Goal: Task Accomplishment & Management: Manage account settings

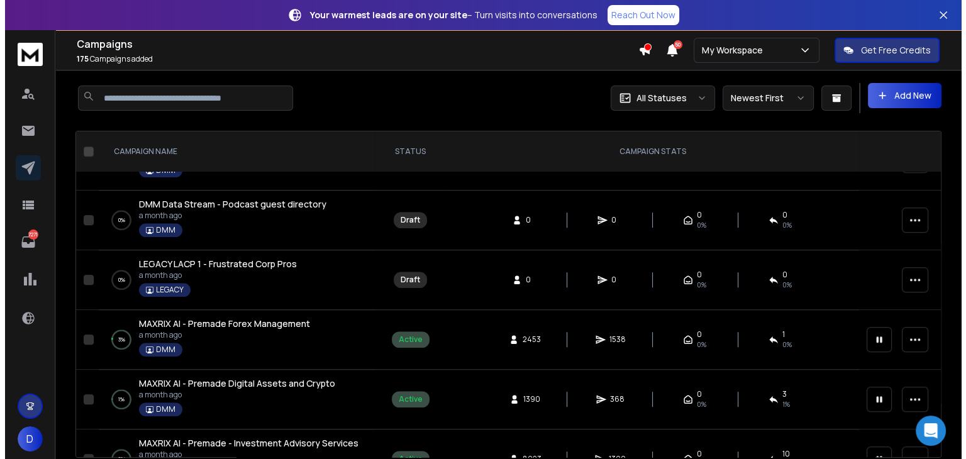
scroll to position [1132, 0]
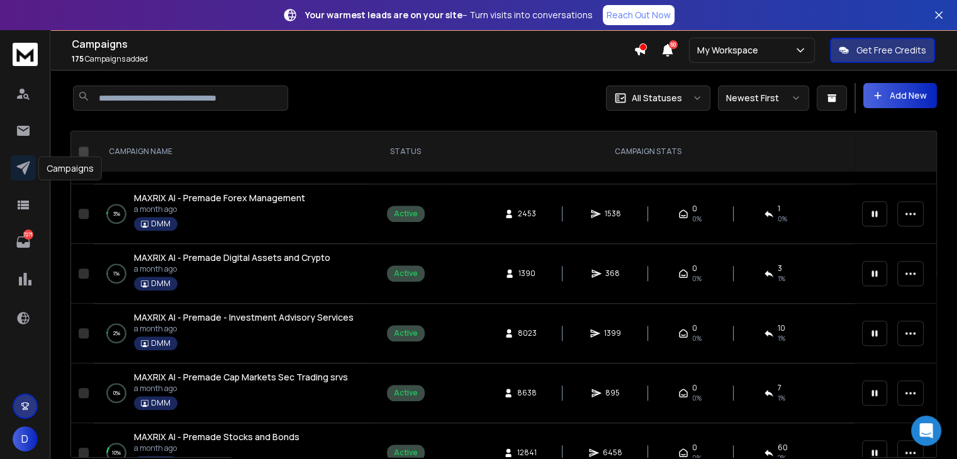
click at [20, 169] on icon at bounding box center [23, 167] width 15 height 15
click at [20, 169] on icon at bounding box center [22, 167] width 13 height 13
click at [20, 168] on icon at bounding box center [22, 167] width 13 height 13
click at [25, 165] on icon at bounding box center [22, 167] width 13 height 13
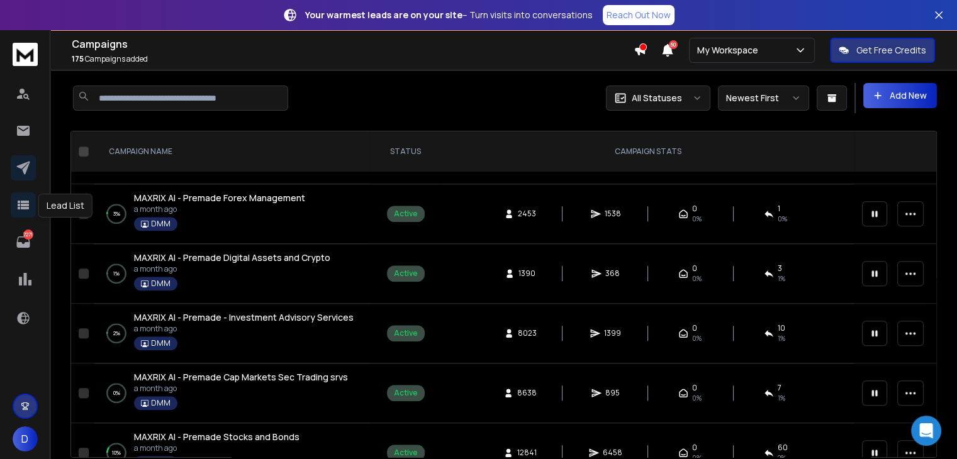
click at [25, 212] on icon at bounding box center [23, 204] width 15 height 15
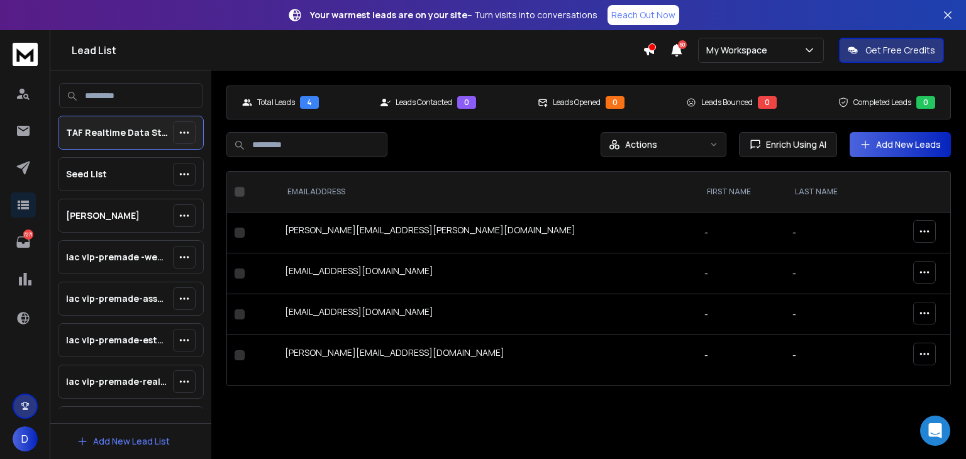
scroll to position [126, 0]
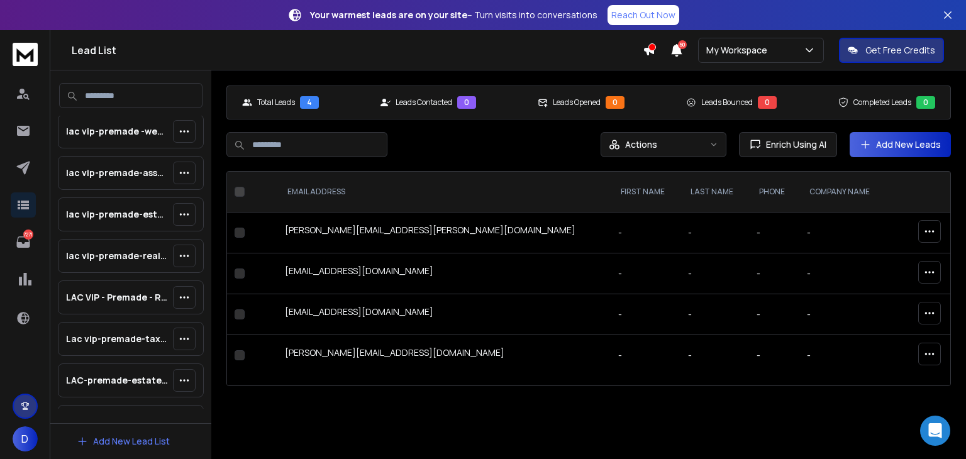
click at [125, 291] on p "LAC VIP - Premade - Retirement Trusts" at bounding box center [117, 297] width 102 height 13
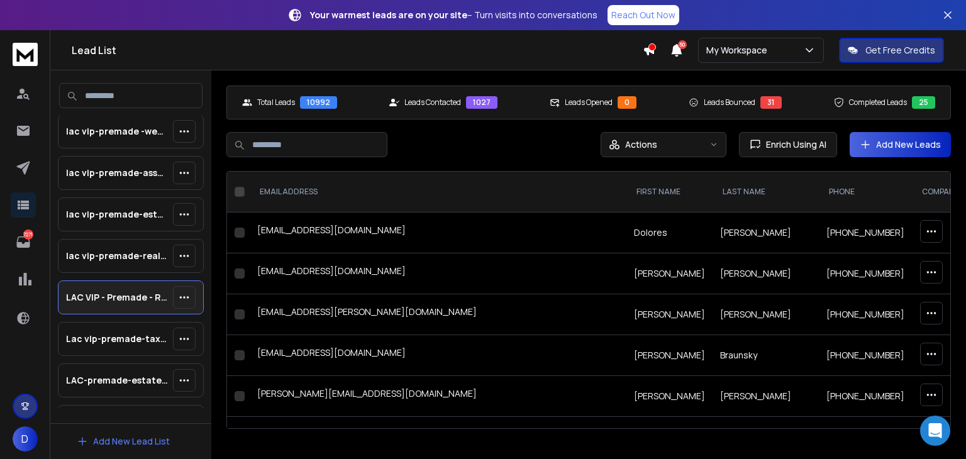
click at [125, 265] on div "lac vip-premade-real estate planning" at bounding box center [131, 256] width 146 height 34
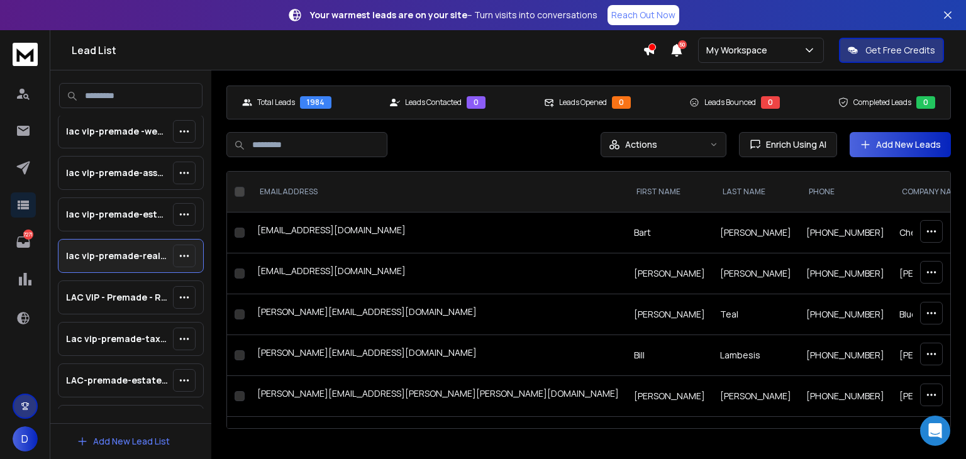
click at [118, 225] on div "lac vip-premade-estate planning" at bounding box center [131, 214] width 146 height 34
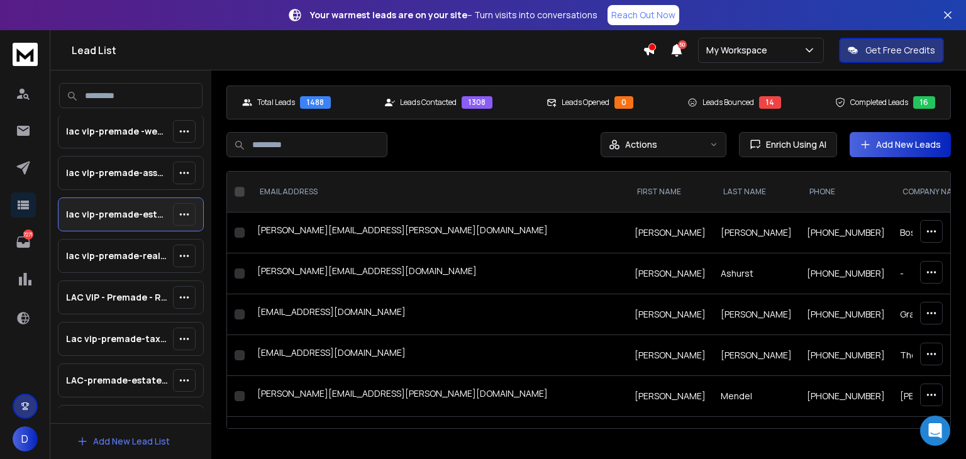
click at [129, 175] on div "lac vip-premade-asset protection" at bounding box center [131, 173] width 146 height 34
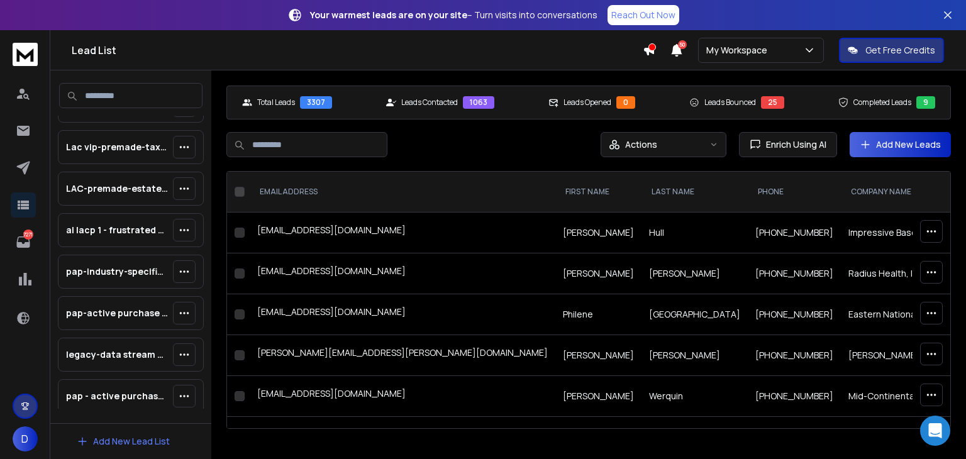
scroll to position [325, 0]
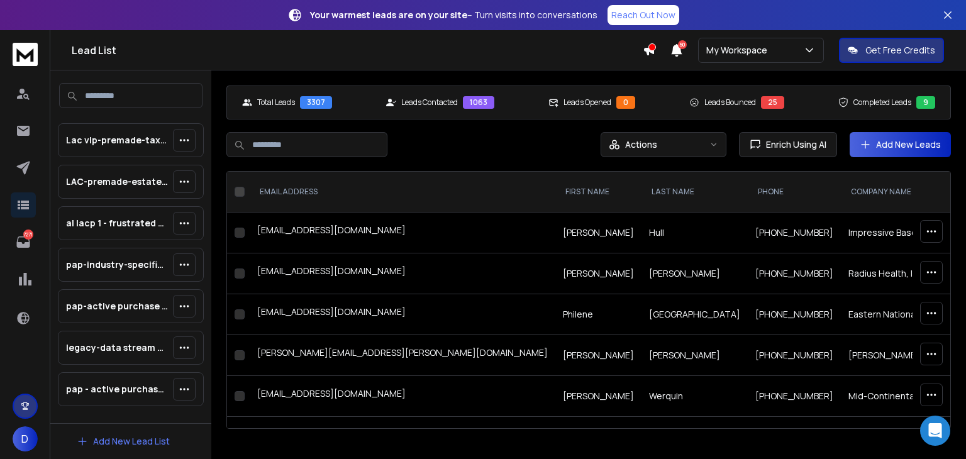
click at [136, 301] on p "pap-active purchase intent keywords -high credit" at bounding box center [117, 306] width 102 height 13
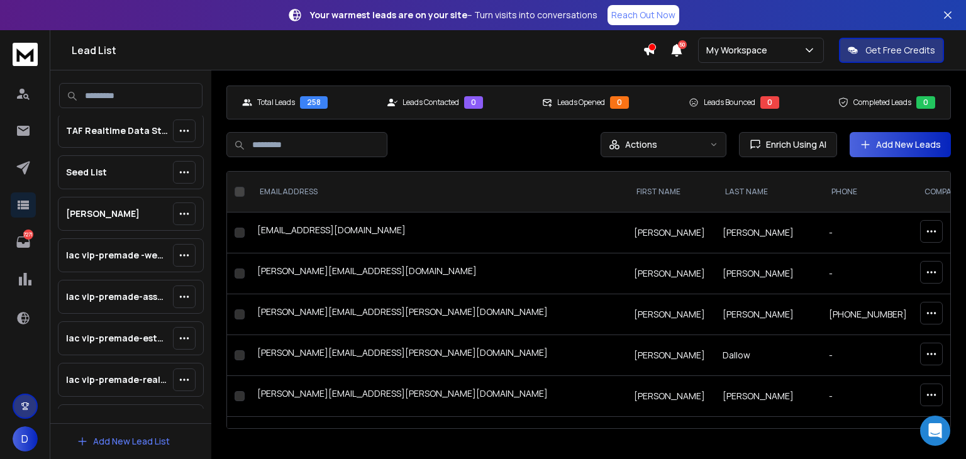
scroll to position [0, 0]
click at [911, 169] on div "EMAIL ADDRESS FIRST NAME LAST NAME Phone Company Name bwilliams@polarisrx.com B…" at bounding box center [581, 249] width 740 height 359
click at [121, 268] on div "lac vip-premade -wealth preservation" at bounding box center [131, 257] width 146 height 34
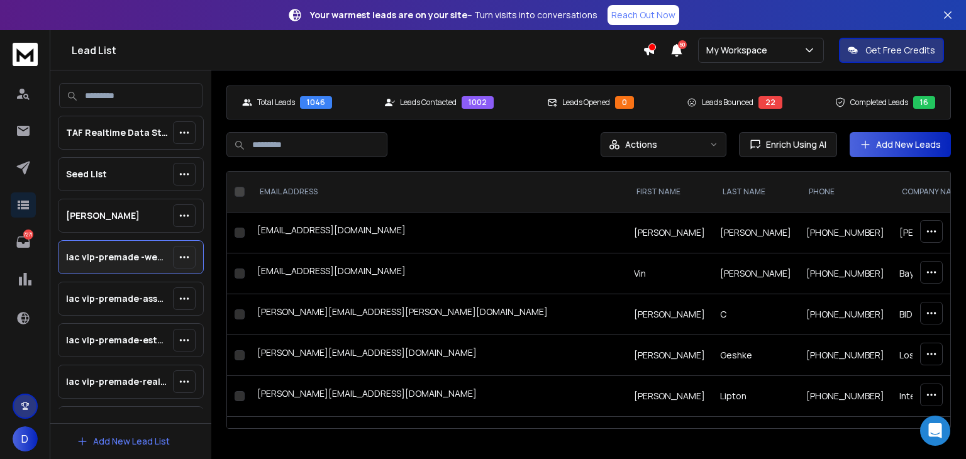
drag, startPoint x: 119, startPoint y: 280, endPoint x: 116, endPoint y: 290, distance: 10.4
click at [118, 282] on div "lac vip-premade-asset protection" at bounding box center [131, 299] width 146 height 34
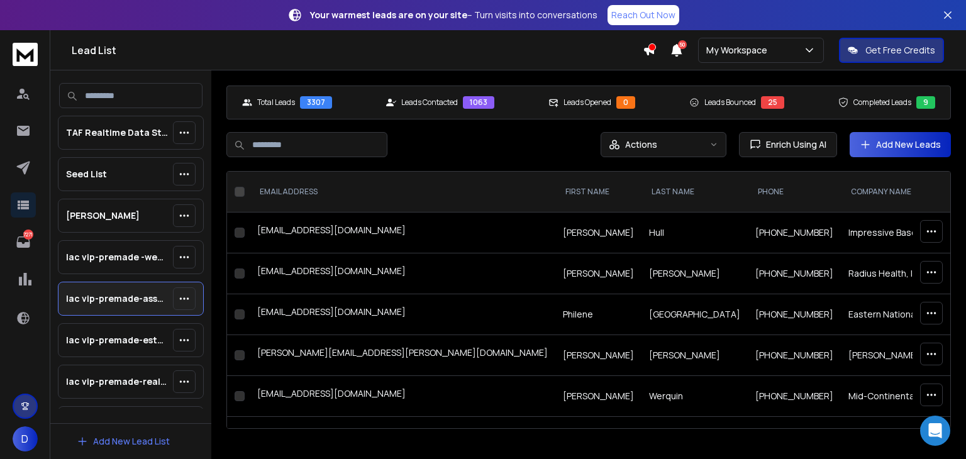
click at [116, 338] on p "lac vip-premade-estate planning" at bounding box center [117, 340] width 102 height 13
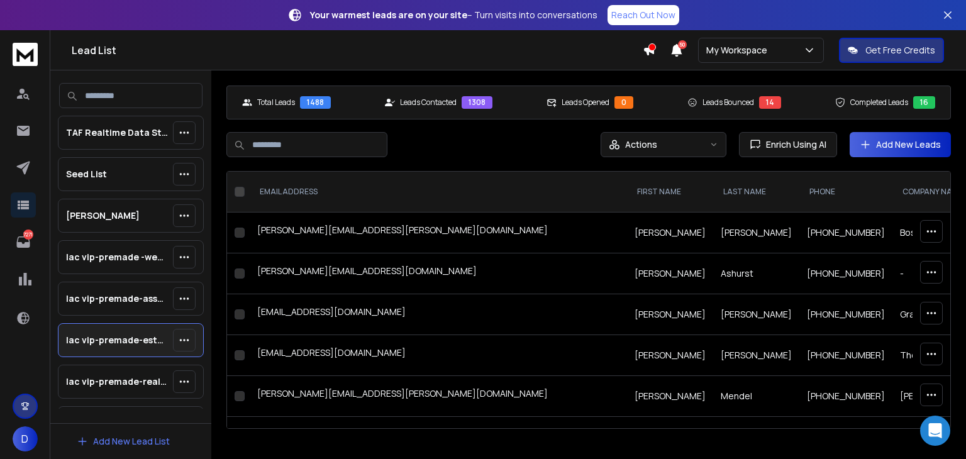
click at [116, 378] on p "lac vip-premade-real estate planning" at bounding box center [117, 381] width 102 height 13
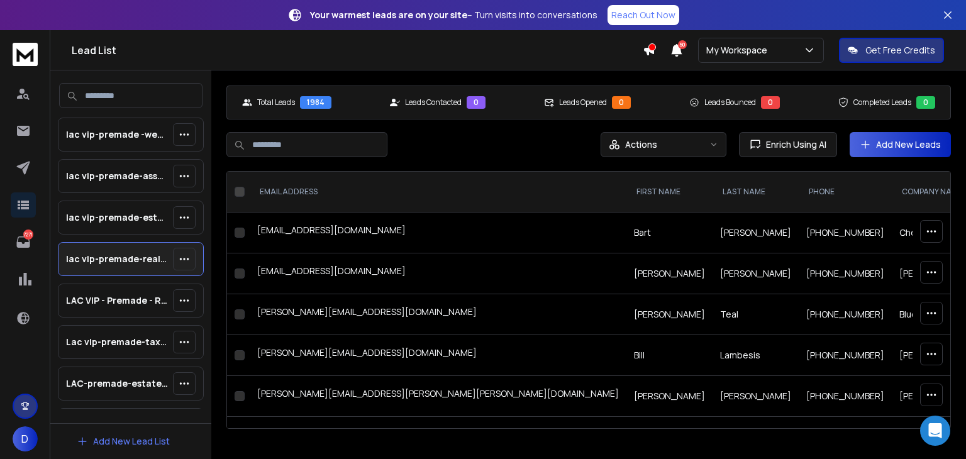
scroll to position [126, 0]
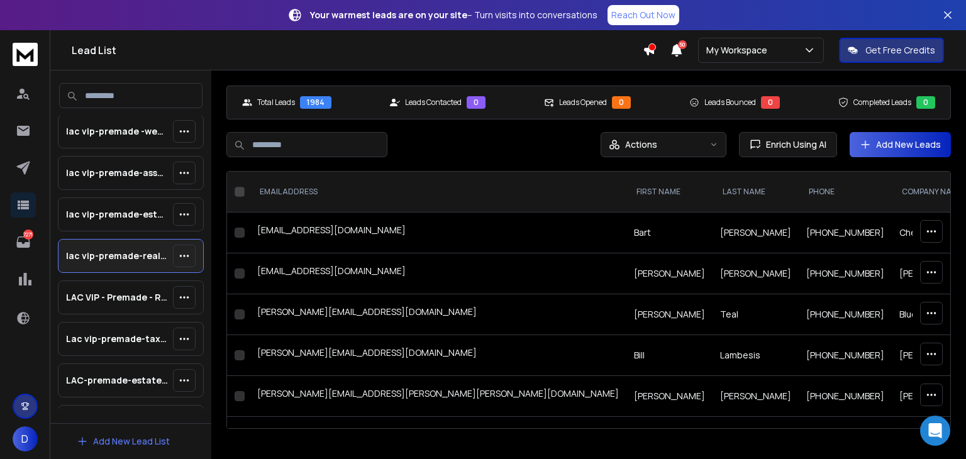
click at [130, 296] on p "LAC VIP - Premade - Retirement Trusts" at bounding box center [117, 297] width 102 height 13
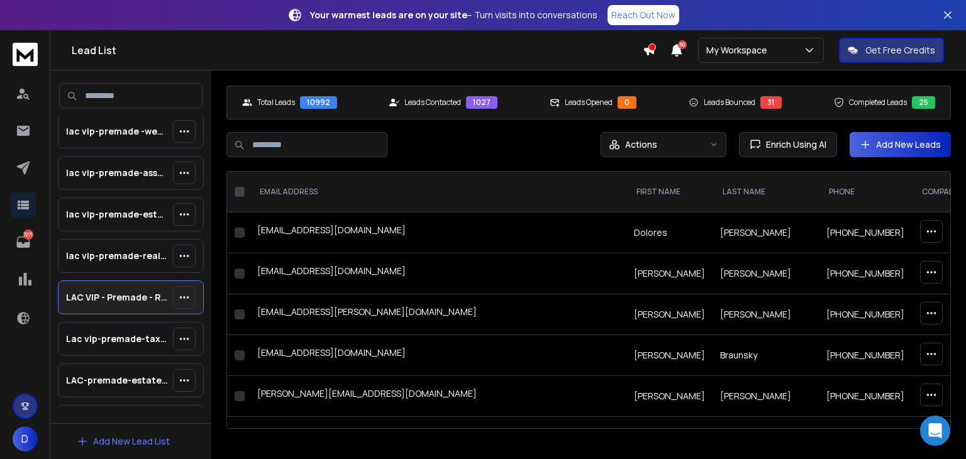
click at [121, 343] on div "Lac vip-premade-tax optimization" at bounding box center [131, 339] width 146 height 34
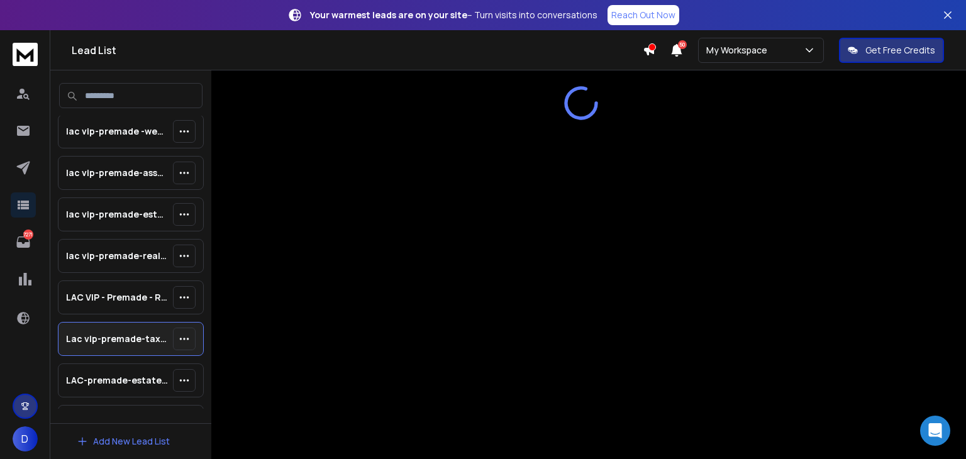
click at [126, 374] on p "LAC-premade-estate planning & management" at bounding box center [117, 380] width 102 height 13
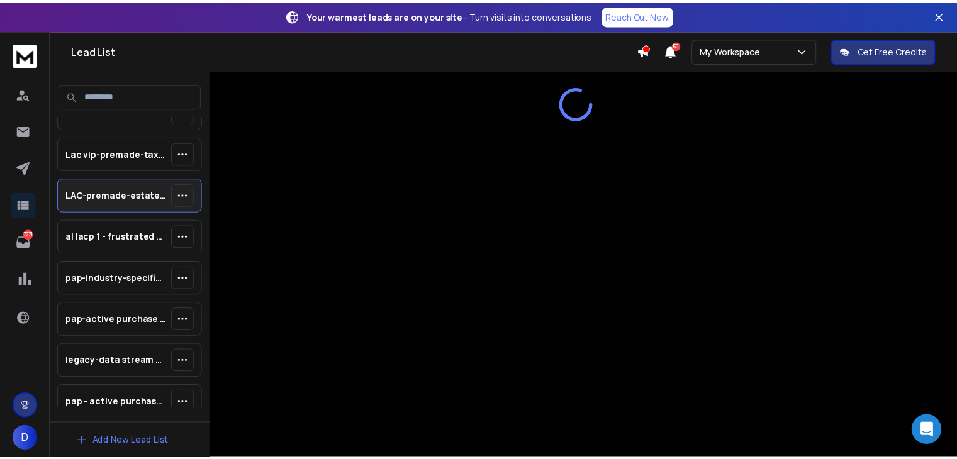
scroll to position [325, 0]
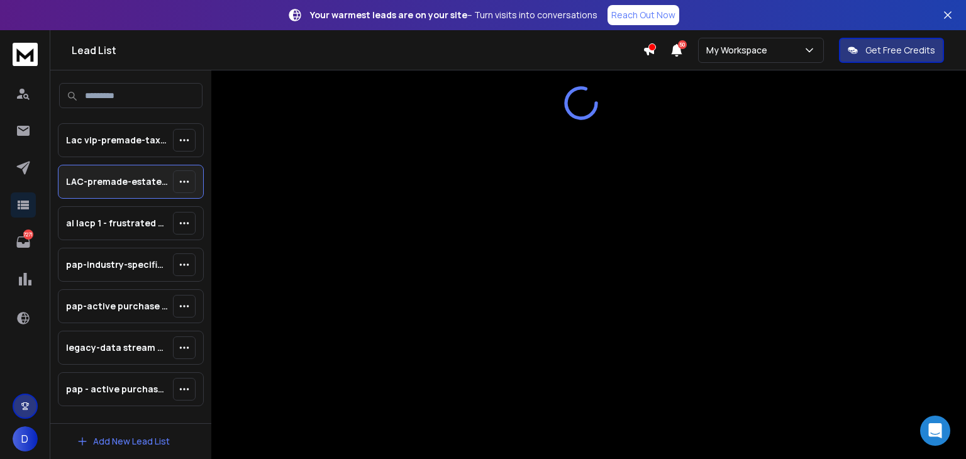
click at [113, 383] on p "pap - active purchase intent keywords -high credit" at bounding box center [117, 389] width 102 height 13
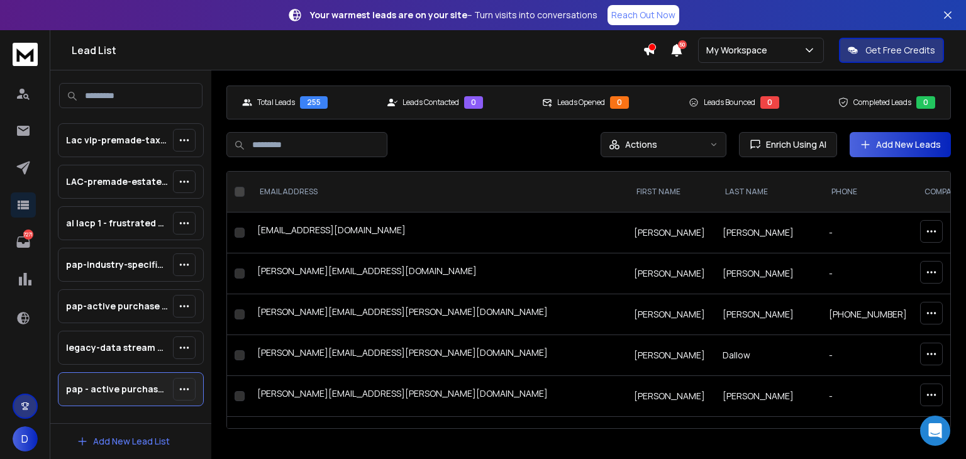
click at [124, 217] on p "al lacp 1 - frustrated corp pros" at bounding box center [117, 223] width 102 height 13
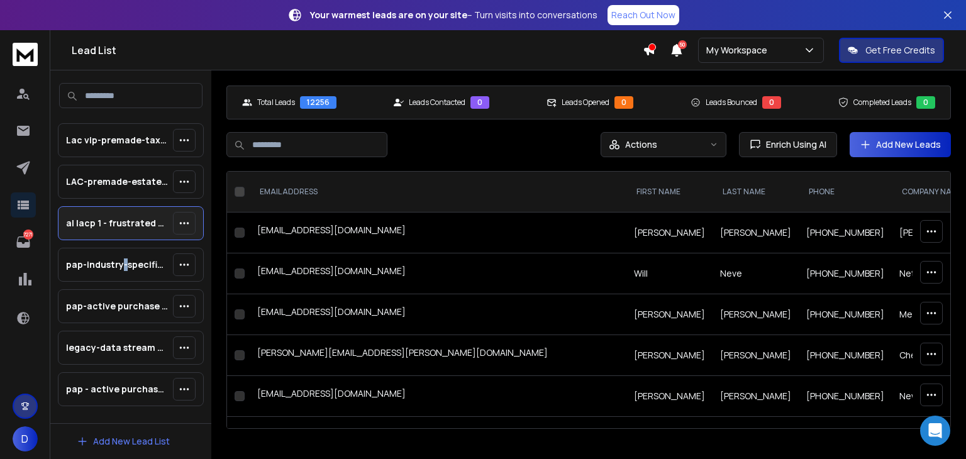
click at [123, 265] on div "pap-industry-specific keywords-high credit" at bounding box center [131, 265] width 146 height 34
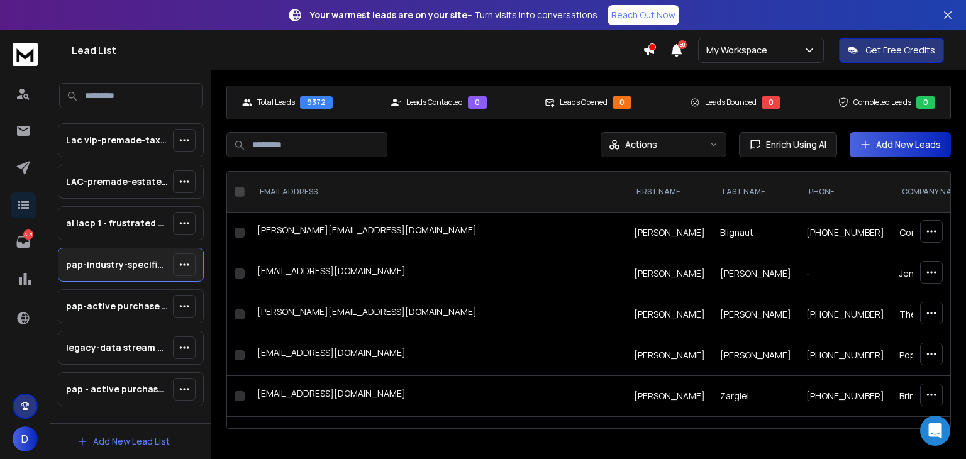
click at [115, 300] on p "pap-active purchase intent keywords -high credit" at bounding box center [117, 306] width 102 height 13
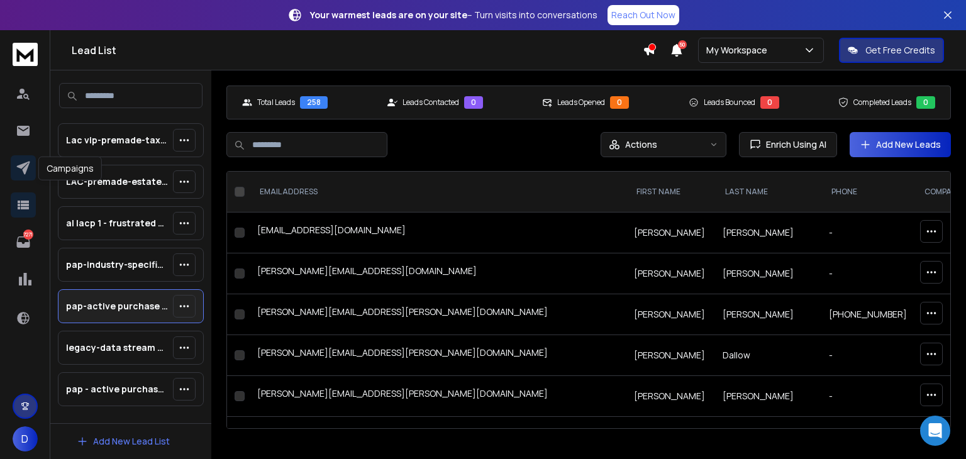
click at [25, 164] on icon at bounding box center [22, 167] width 13 height 13
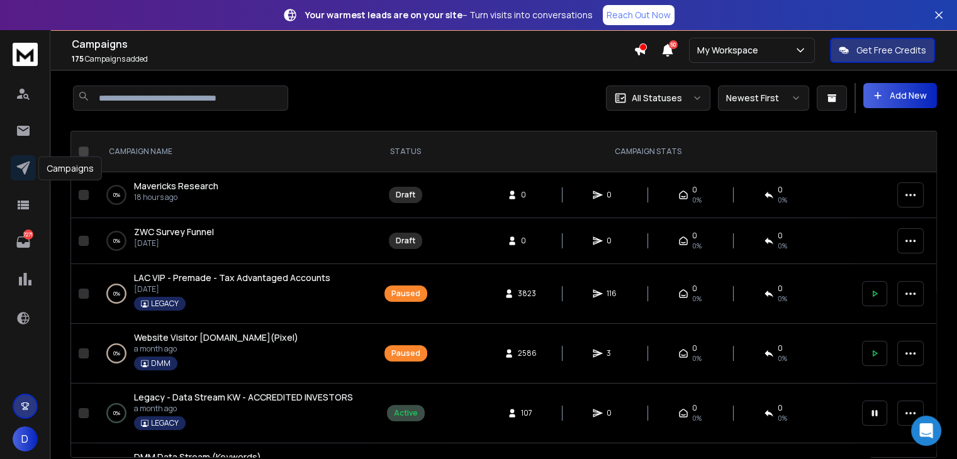
scroll to position [63, 0]
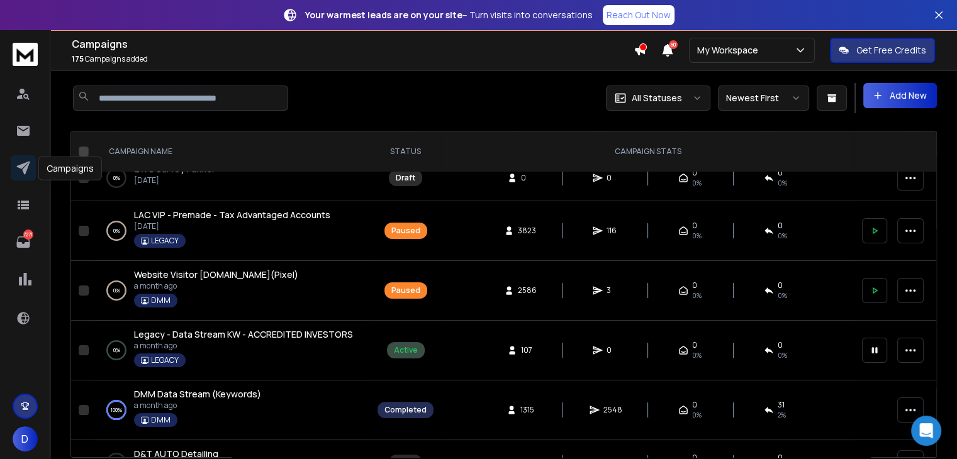
click at [897, 352] on button "button" at bounding box center [910, 350] width 26 height 25
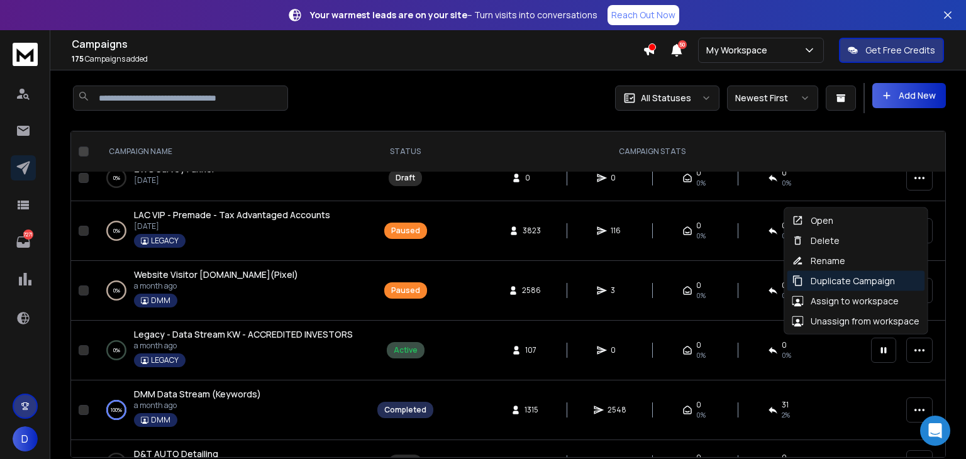
click at [832, 285] on div "Duplicate Campaign" at bounding box center [843, 281] width 103 height 13
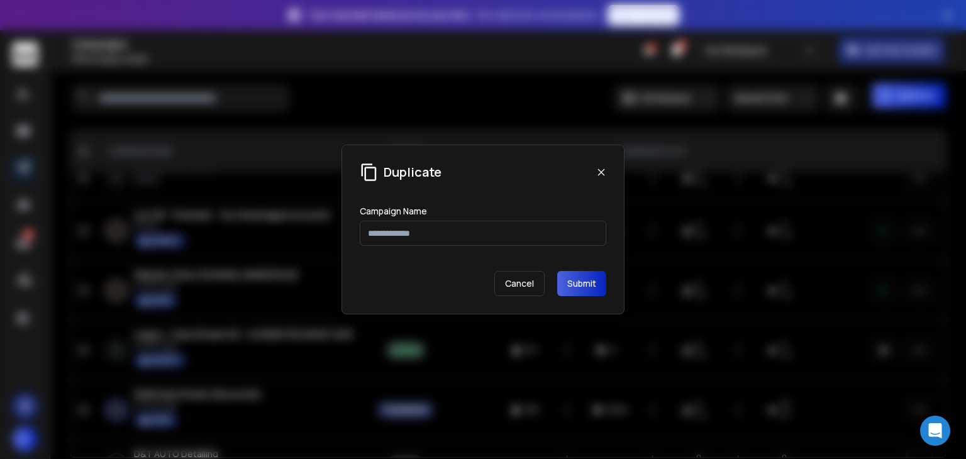
click at [423, 235] on input "text" at bounding box center [483, 233] width 247 height 25
type input "**********"
click at [582, 277] on button "Submit" at bounding box center [581, 283] width 49 height 25
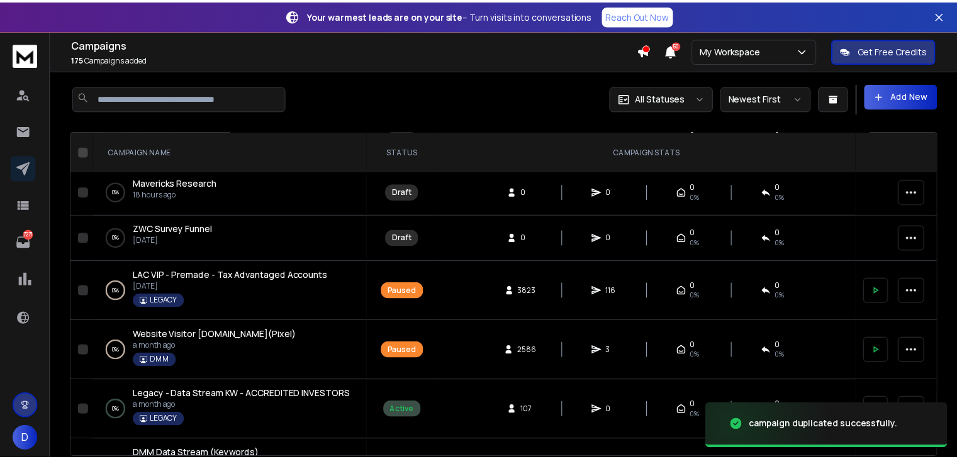
scroll to position [70, 0]
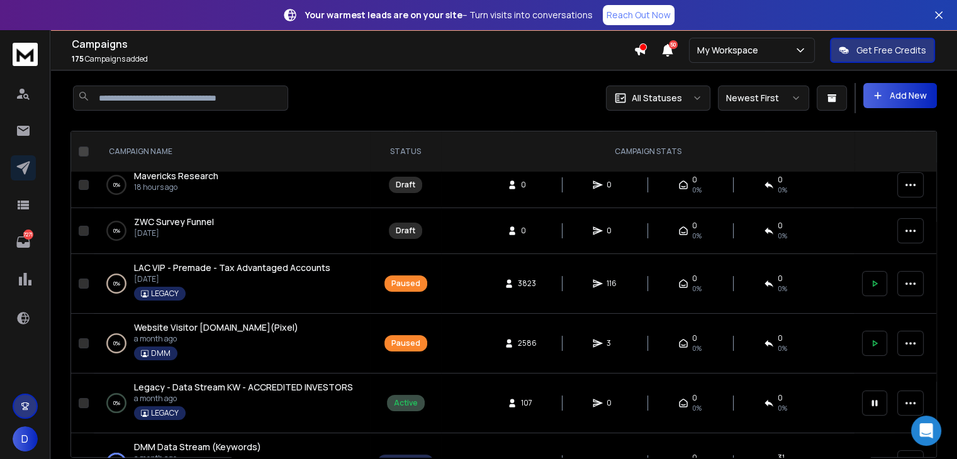
drag, startPoint x: 352, startPoint y: 103, endPoint x: 374, endPoint y: 136, distance: 40.8
click at [352, 104] on div at bounding box center [286, 98] width 433 height 30
click at [403, 86] on div at bounding box center [286, 98] width 433 height 30
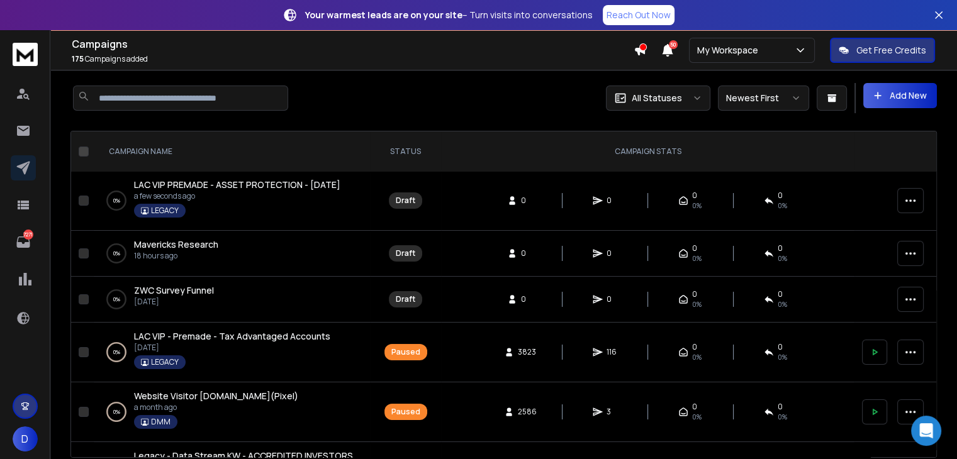
scroll to position [0, 0]
click at [219, 191] on span "LAC VIP PREMADE - ASSET PROTECTION - [DATE]" at bounding box center [237, 186] width 206 height 12
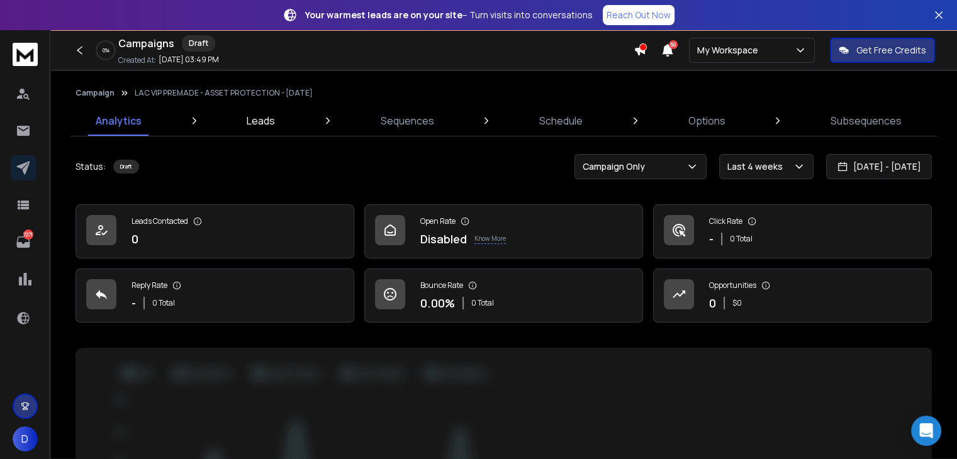
click at [247, 114] on p "Leads" at bounding box center [261, 120] width 28 height 15
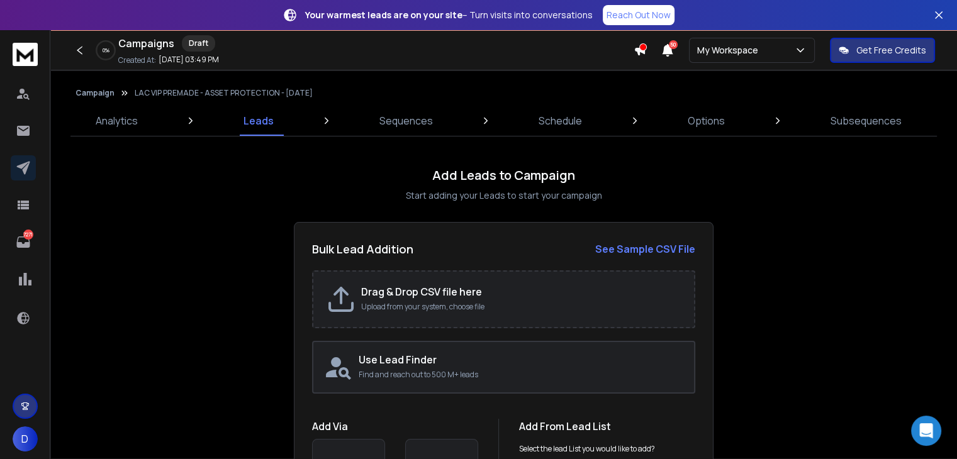
click at [435, 304] on p "Upload from your system, choose file" at bounding box center [521, 307] width 320 height 10
click at [84, 53] on icon at bounding box center [79, 50] width 11 height 11
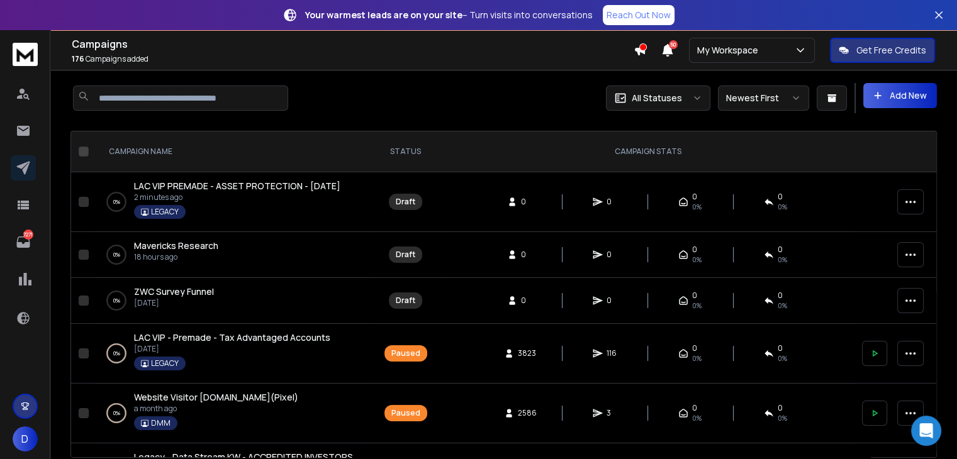
click at [299, 196] on p "2 minutes ago" at bounding box center [237, 197] width 206 height 10
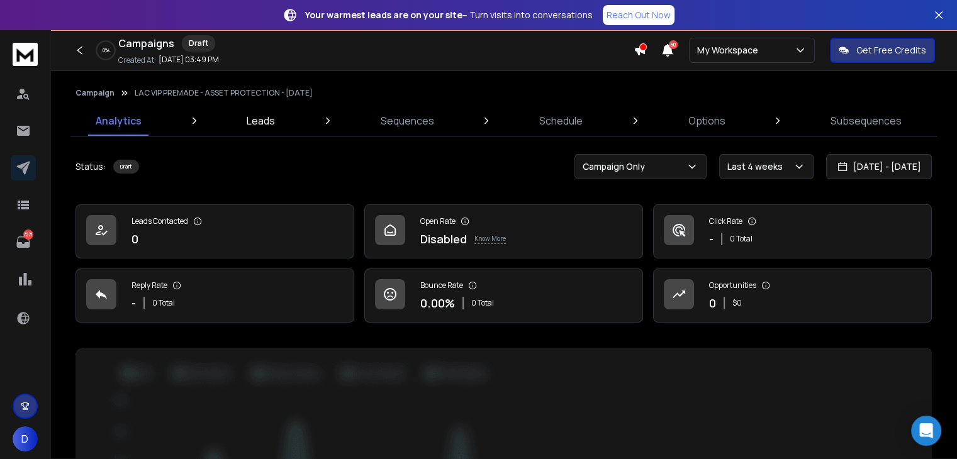
click at [264, 124] on p "Leads" at bounding box center [261, 120] width 28 height 15
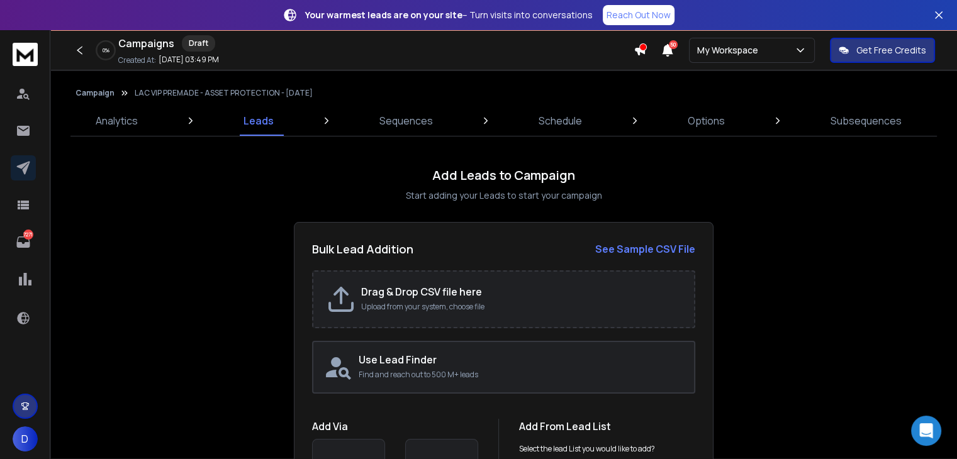
click at [432, 298] on h2 "Drag & Drop CSV file here" at bounding box center [521, 291] width 320 height 15
type input "**********"
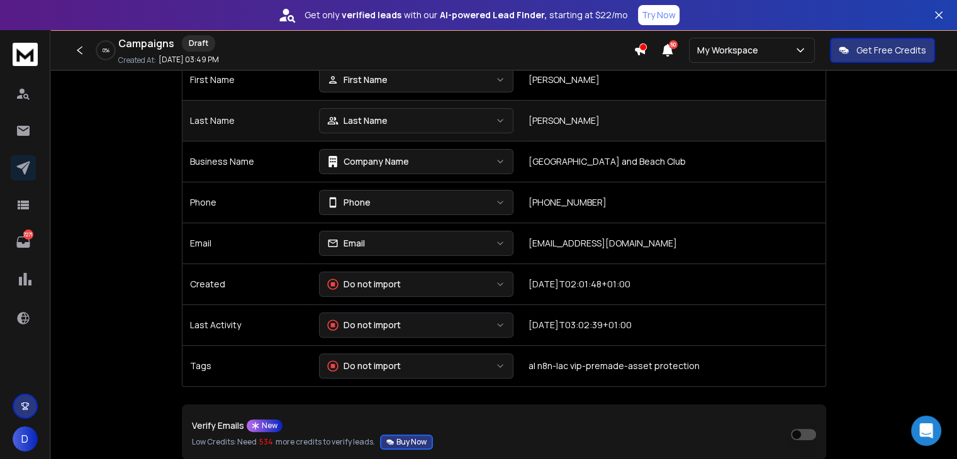
scroll to position [403, 0]
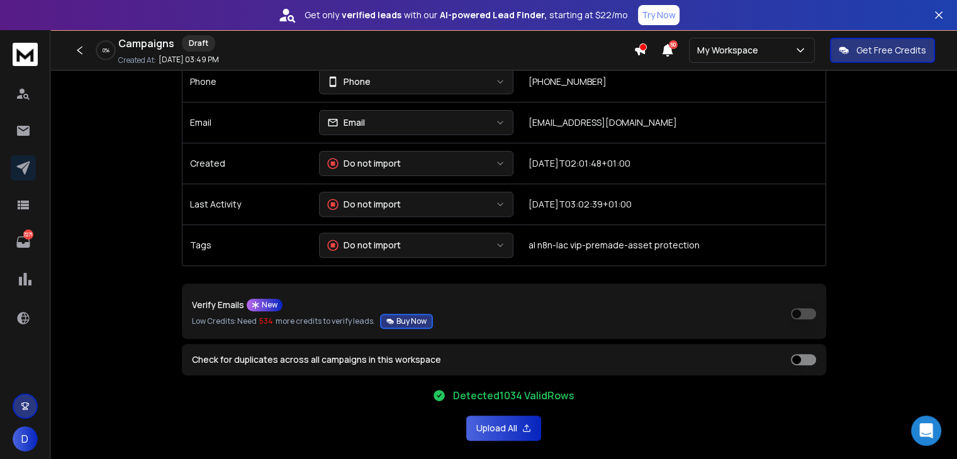
click at [815, 361] on div "Check for duplicates across all campaigns in this workspace" at bounding box center [504, 359] width 624 height 11
click at [803, 360] on button "Check for duplicates across all campaigns in this workspace" at bounding box center [803, 359] width 25 height 11
click at [494, 421] on button "Upload All" at bounding box center [503, 428] width 75 height 25
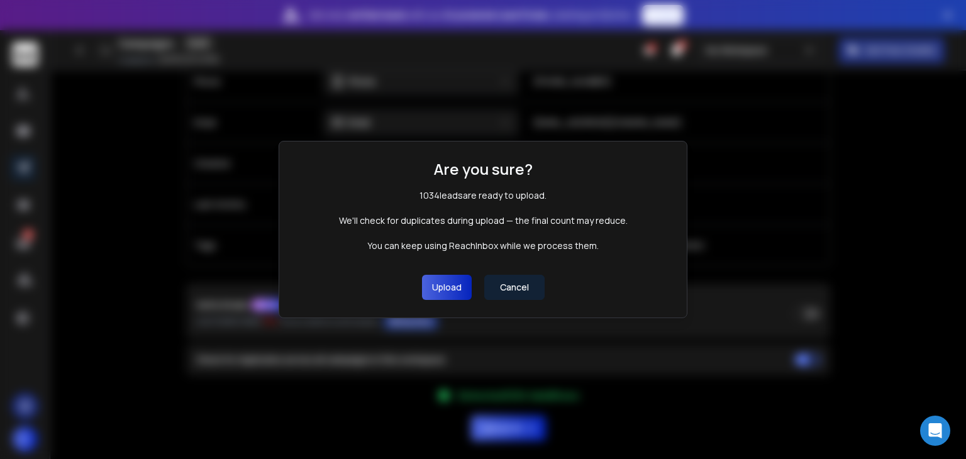
click at [445, 299] on button "Upload" at bounding box center [447, 287] width 50 height 25
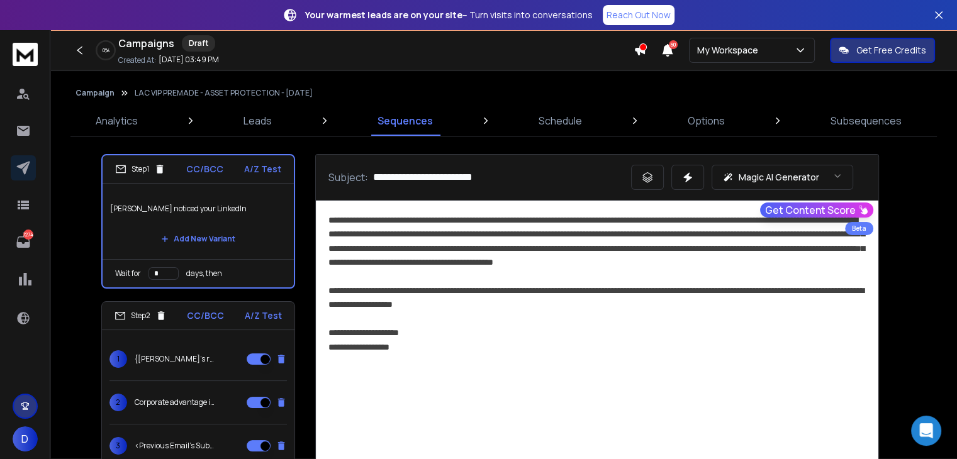
click at [209, 126] on div "Analytics Leads Sequences Schedule Options Subsequences" at bounding box center [498, 121] width 856 height 30
click at [249, 123] on p "Leads" at bounding box center [257, 120] width 28 height 15
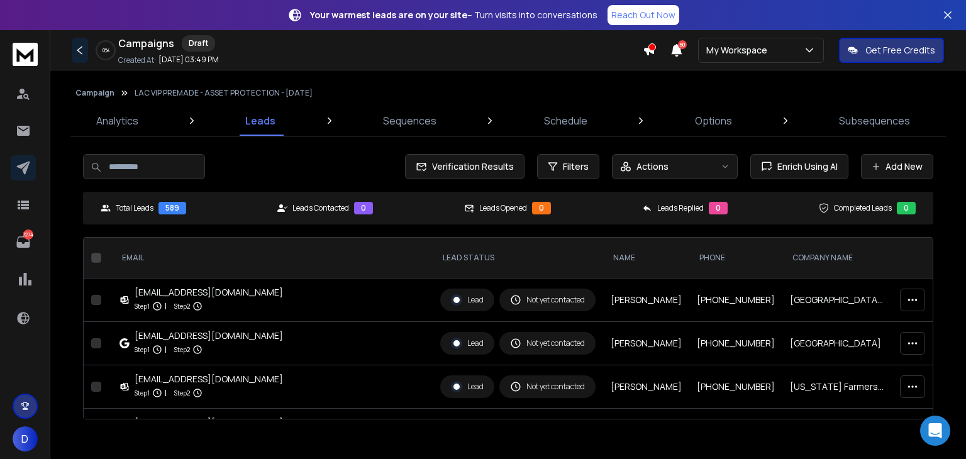
click at [81, 53] on icon at bounding box center [79, 50] width 11 height 11
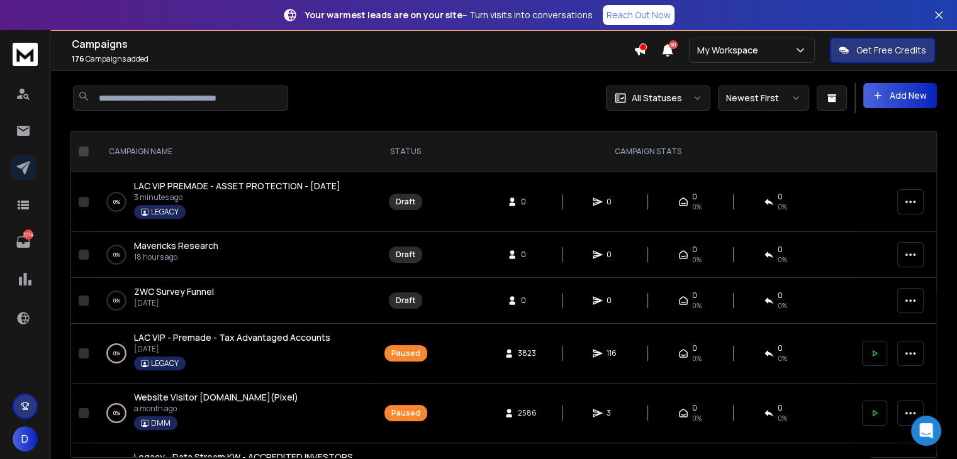
click at [201, 247] on span "Mavericks Research" at bounding box center [176, 246] width 84 height 12
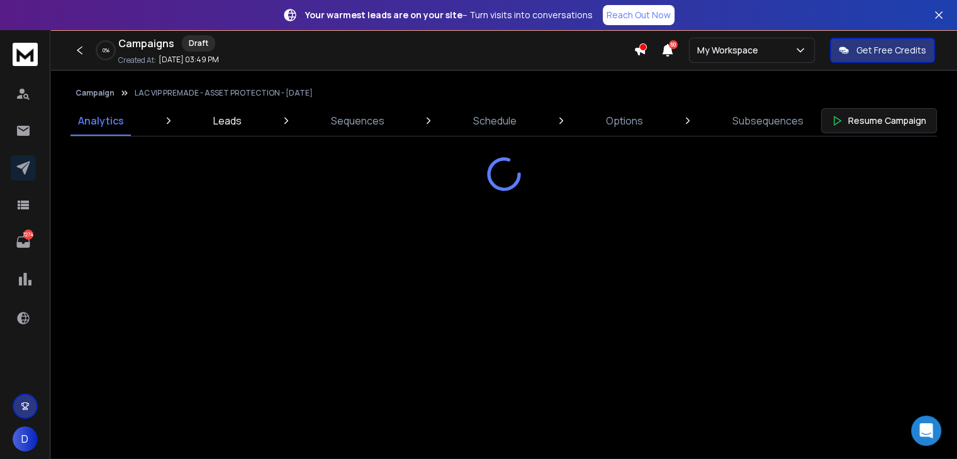
click at [220, 132] on link "Leads" at bounding box center [227, 121] width 43 height 30
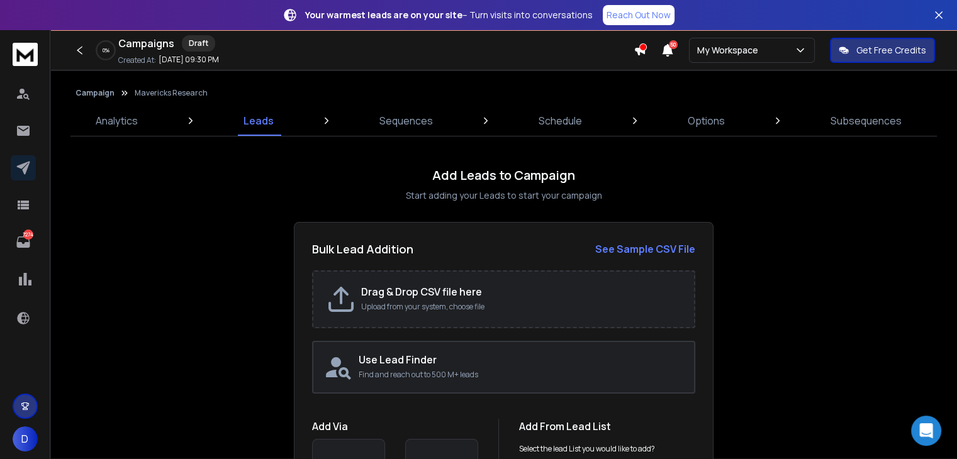
click at [394, 305] on p "Upload from your system, choose file" at bounding box center [521, 307] width 320 height 10
type input "**********"
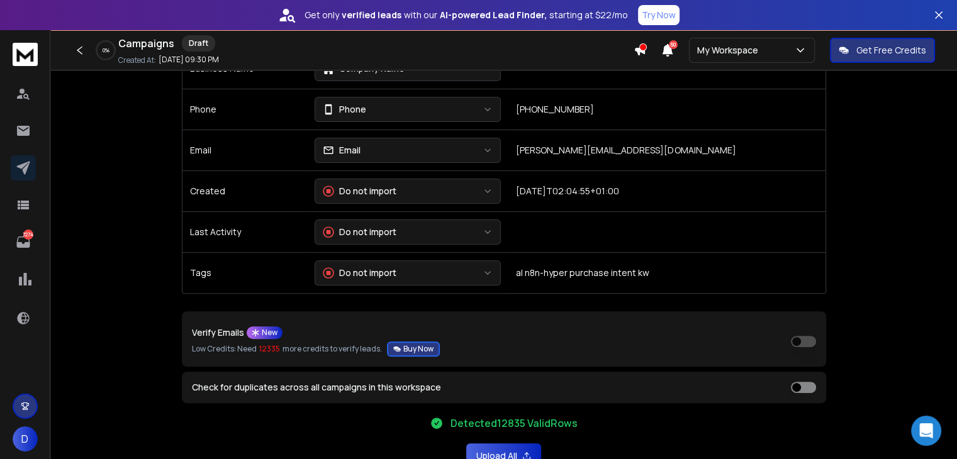
scroll to position [377, 0]
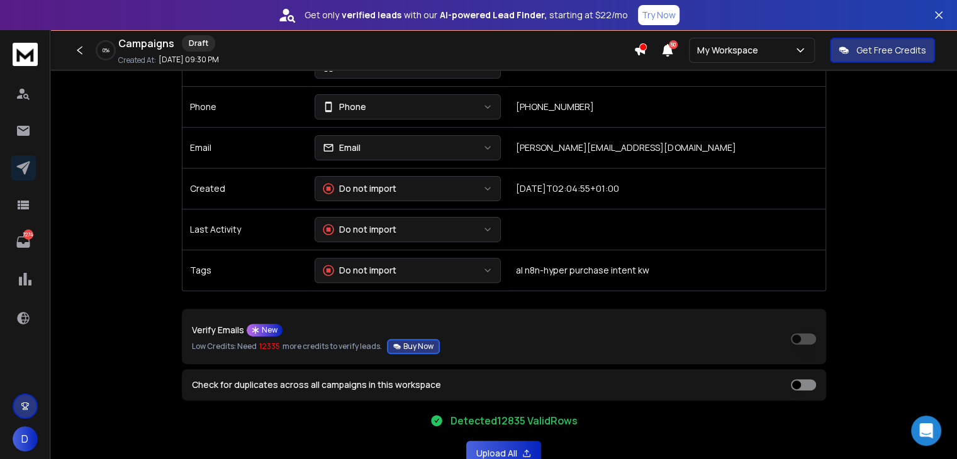
click at [810, 390] on div "Check for duplicates across all campaigns in this workspace" at bounding box center [504, 384] width 644 height 31
click at [811, 381] on button "Check for duplicates across all campaigns in this workspace" at bounding box center [803, 384] width 25 height 11
click at [492, 441] on button "Upload All" at bounding box center [503, 453] width 75 height 25
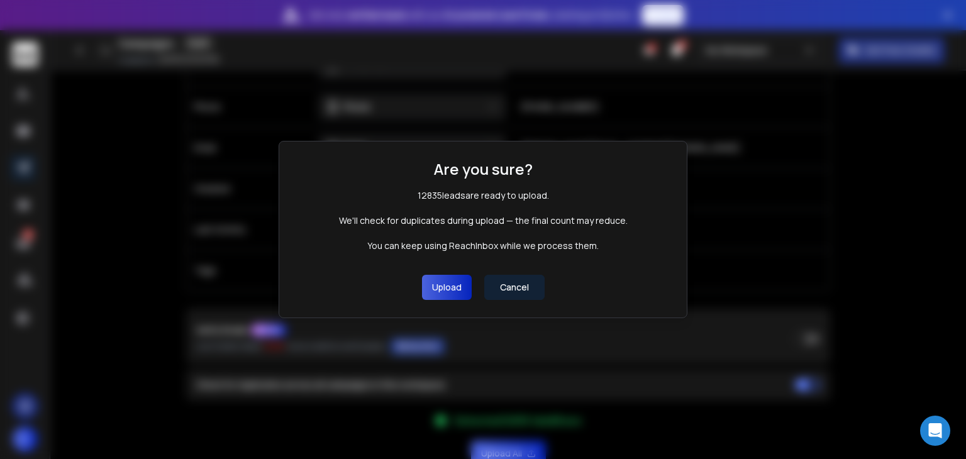
click at [438, 282] on button "Upload" at bounding box center [447, 287] width 50 height 25
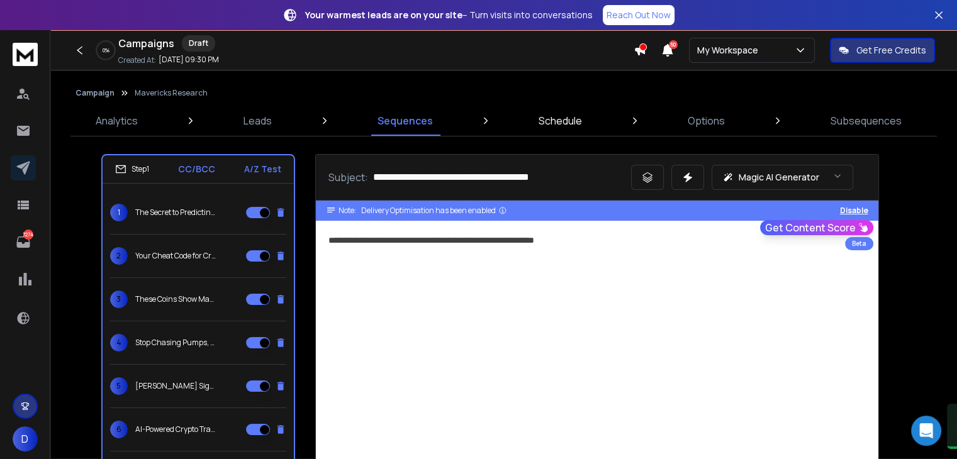
click at [559, 111] on link "Schedule" at bounding box center [560, 121] width 58 height 30
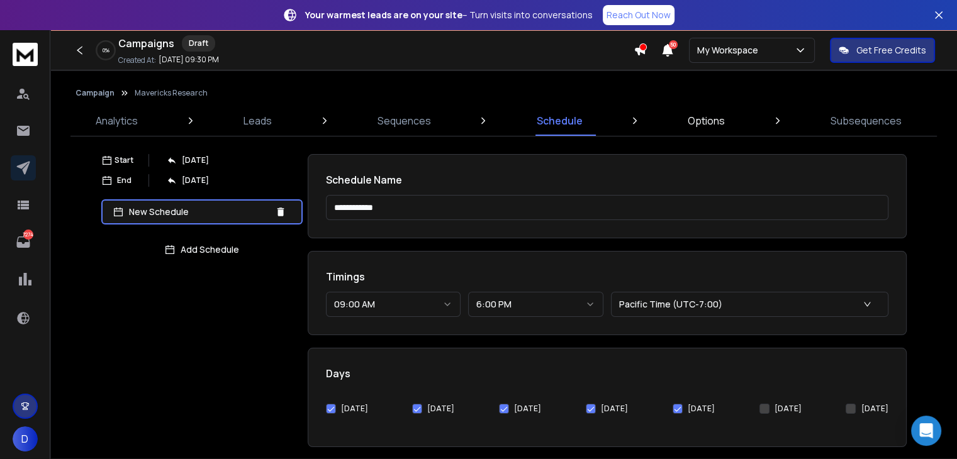
click at [706, 119] on p "Options" at bounding box center [705, 120] width 37 height 15
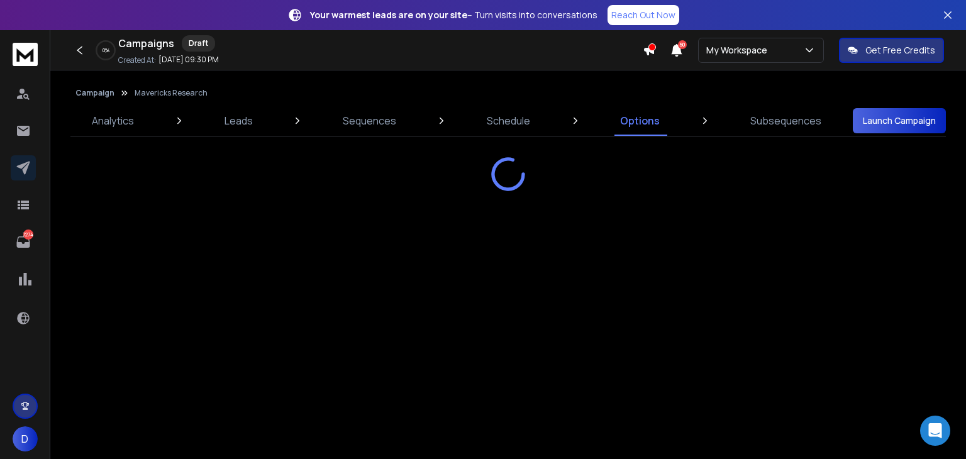
select select "**********"
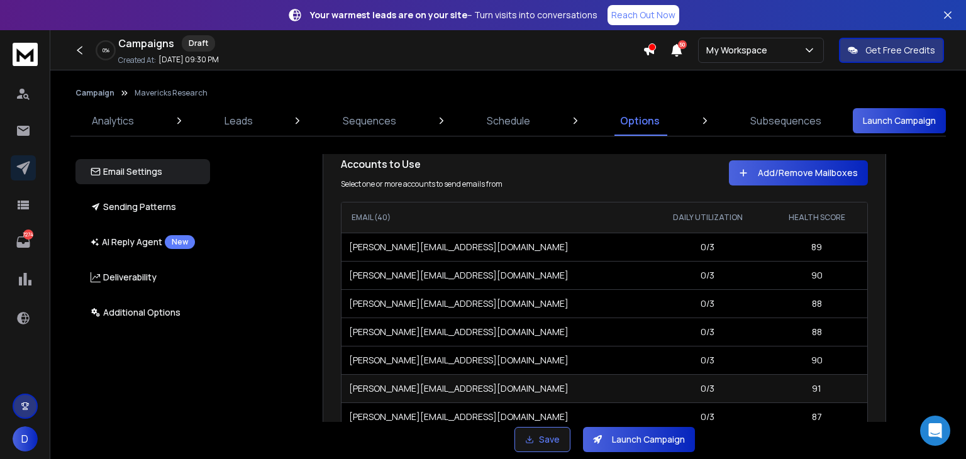
scroll to position [63, 0]
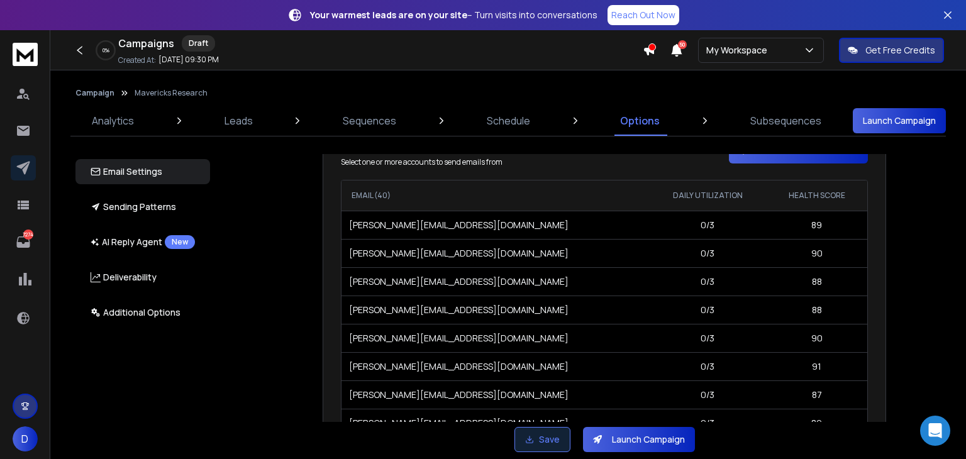
click at [562, 429] on button "Save" at bounding box center [543, 439] width 56 height 25
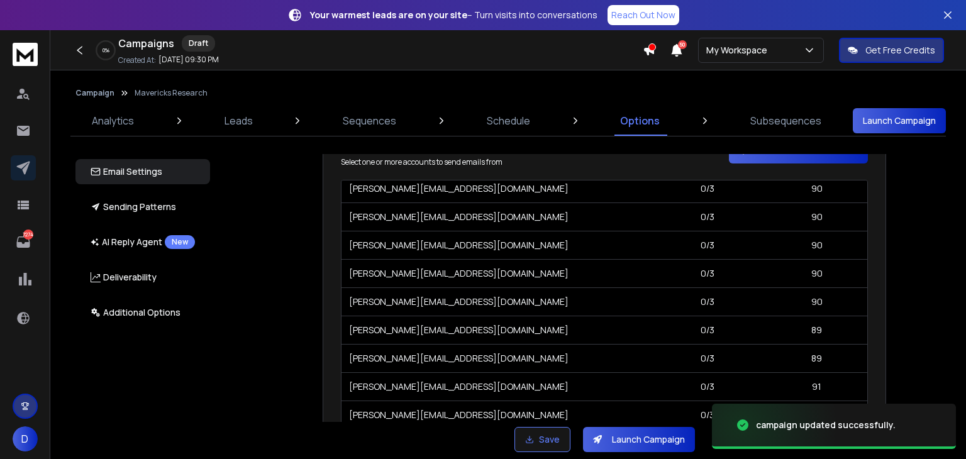
scroll to position [629, 0]
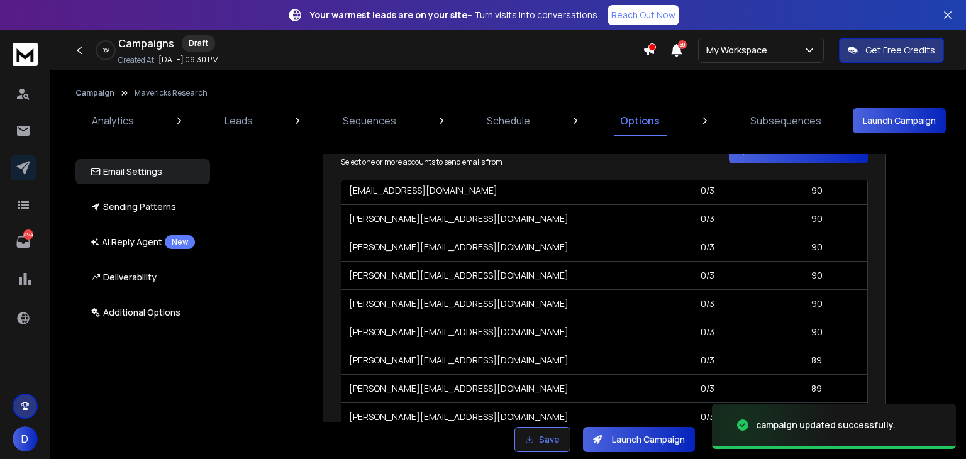
click at [0, 459] on nordpass-portal at bounding box center [0, 459] width 0 height 0
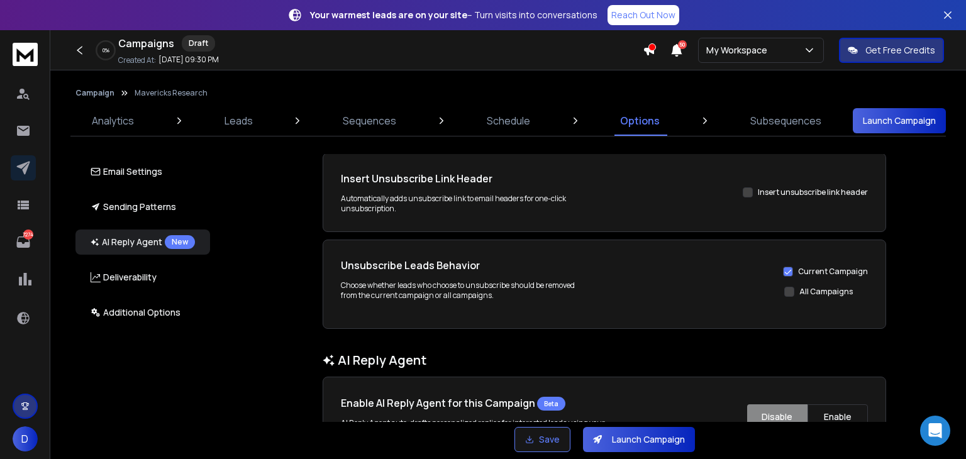
scroll to position [1132, 0]
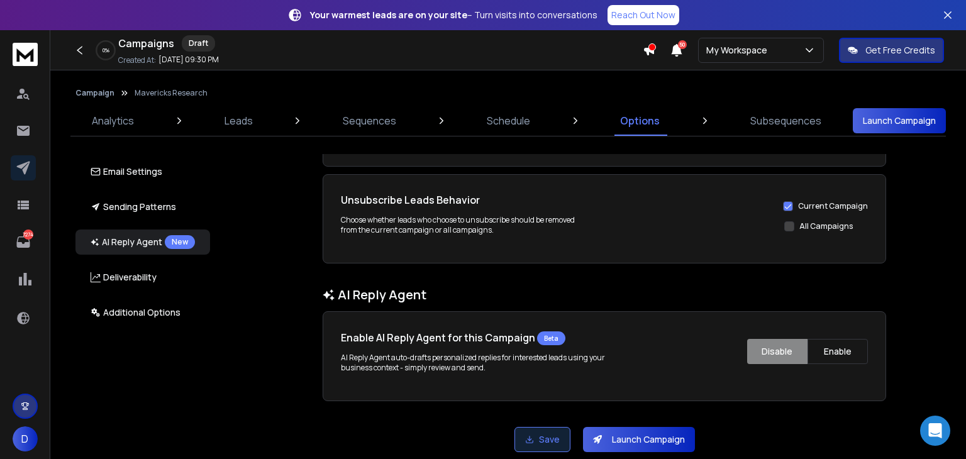
click at [555, 437] on button "Save" at bounding box center [543, 439] width 56 height 25
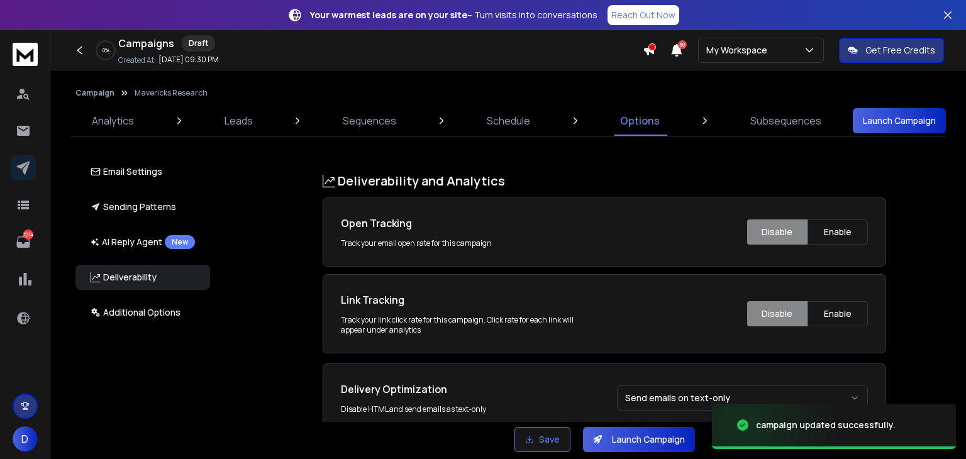
scroll to position [1510, 0]
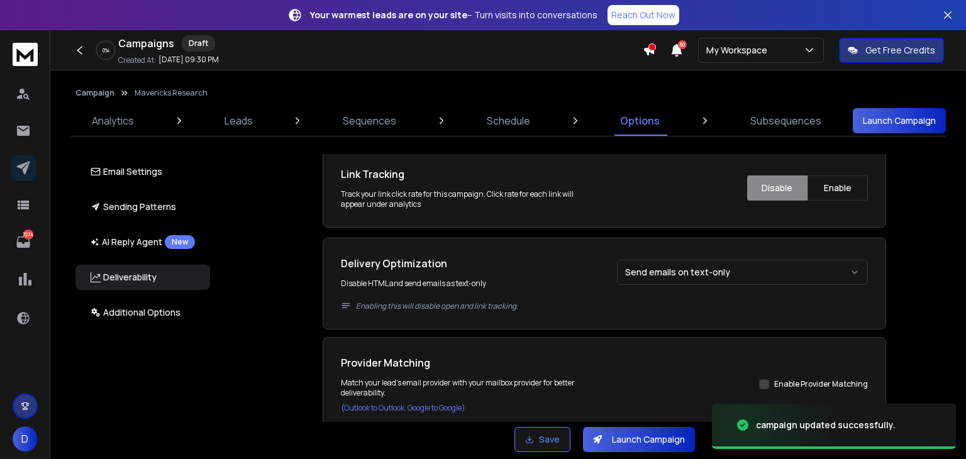
click at [0, 459] on nordpass-portal at bounding box center [0, 459] width 0 height 0
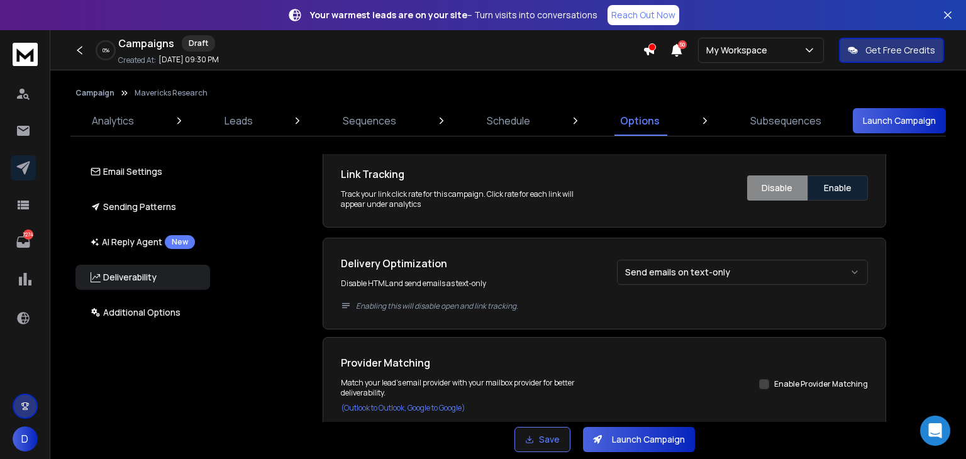
click at [837, 187] on button "Enable" at bounding box center [838, 187] width 60 height 25
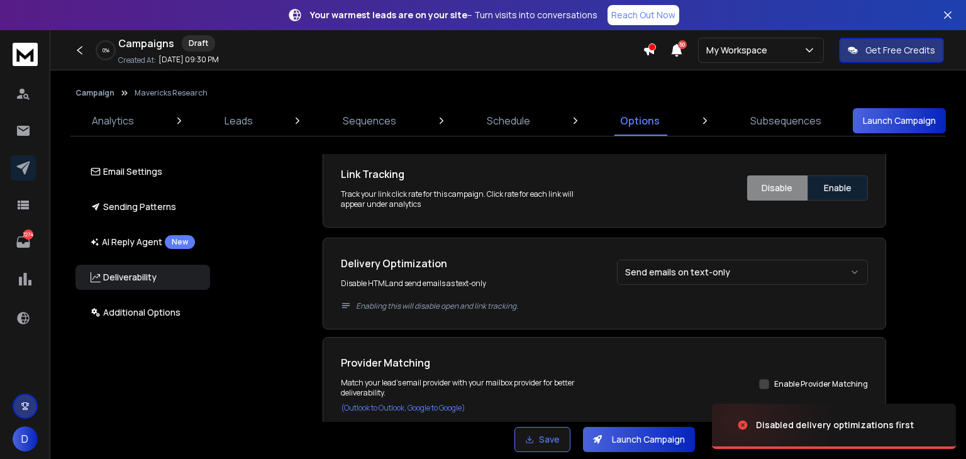
click at [835, 192] on button "Enable" at bounding box center [838, 187] width 60 height 25
click at [722, 281] on body "Your warmest leads are on your site – Turn visits into conversations Reach Out …" at bounding box center [483, 229] width 966 height 459
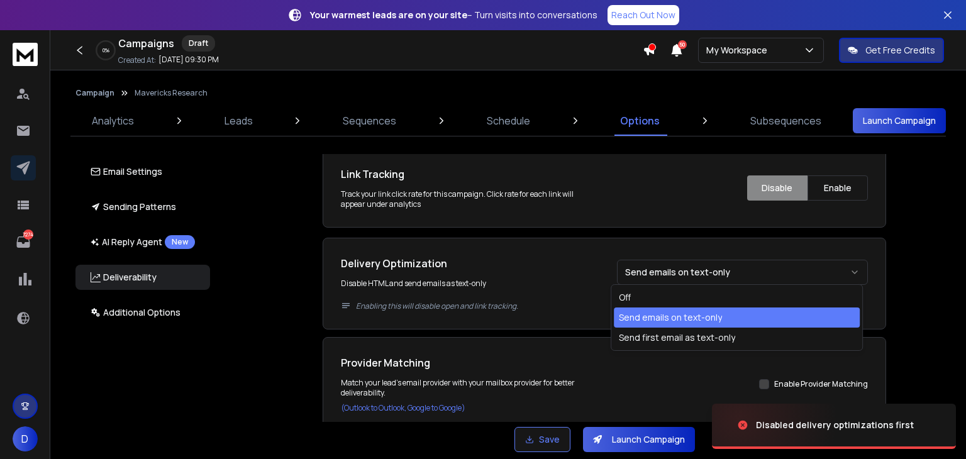
select select "*"
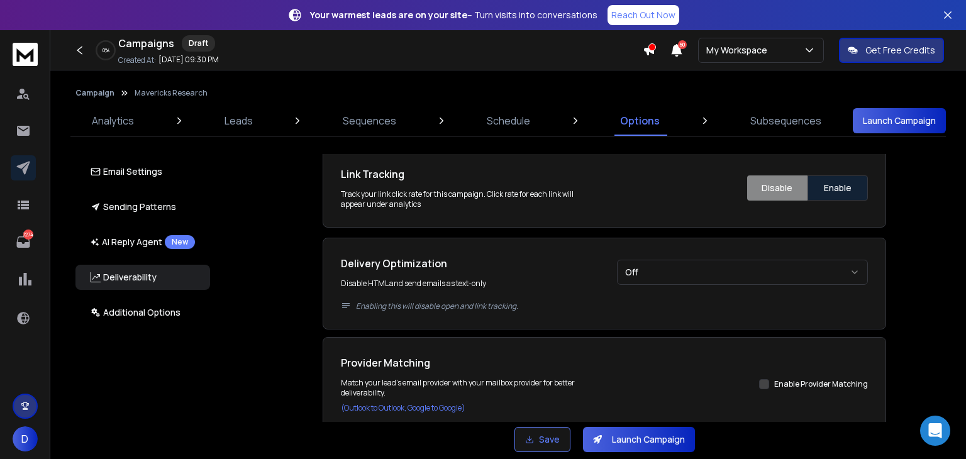
click at [844, 194] on button "Enable" at bounding box center [838, 187] width 60 height 25
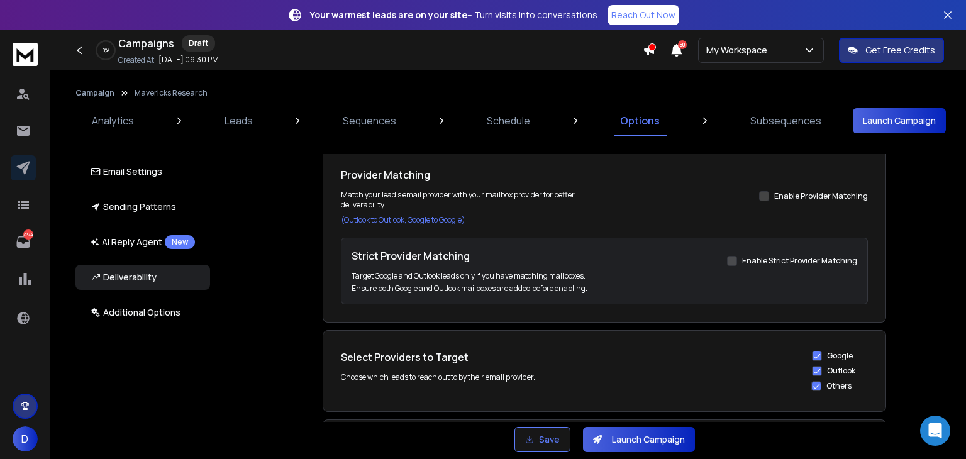
scroll to position [1698, 0]
click at [538, 438] on button "Save" at bounding box center [543, 439] width 56 height 25
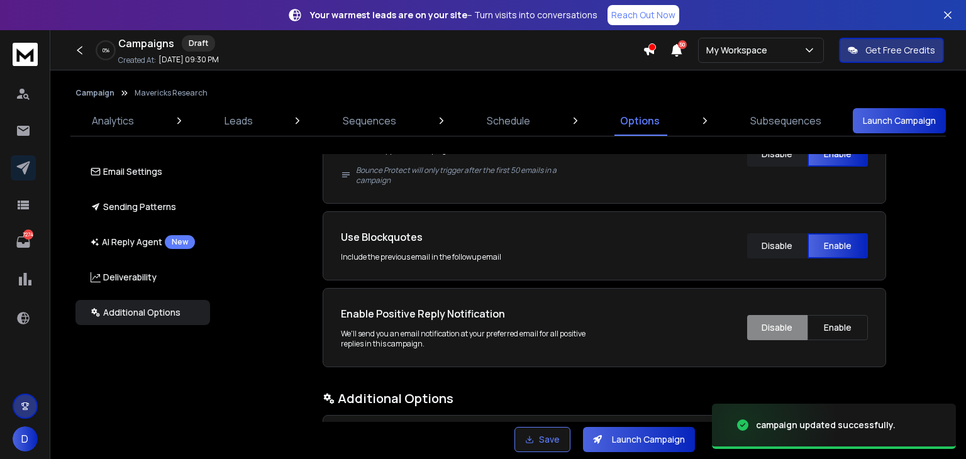
scroll to position [2327, 0]
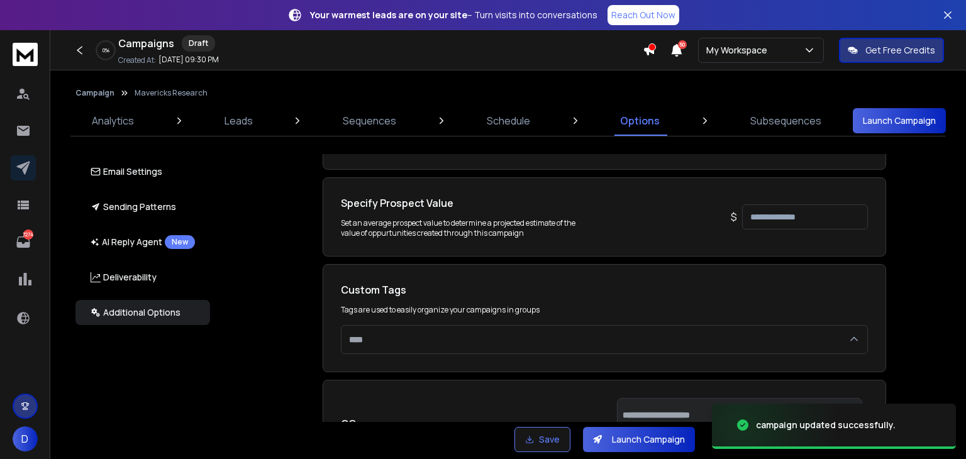
click at [0, 459] on nordpass-portal at bounding box center [0, 459] width 0 height 0
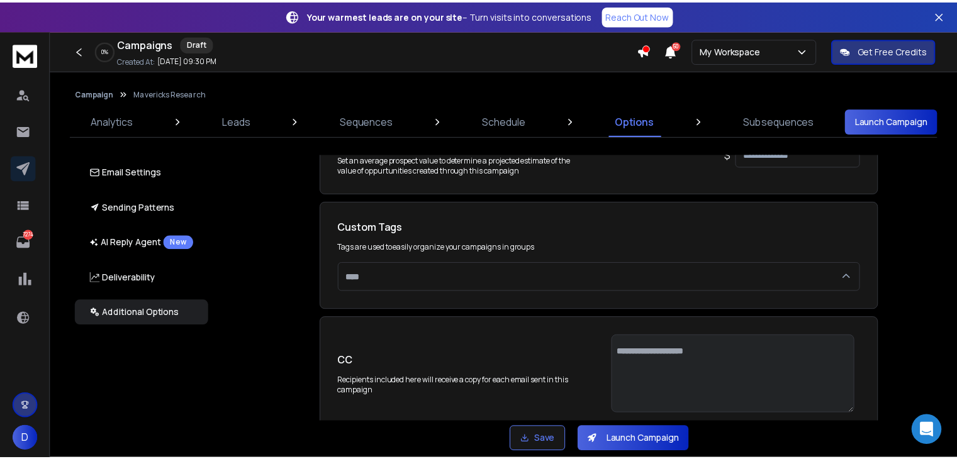
scroll to position [2524, 0]
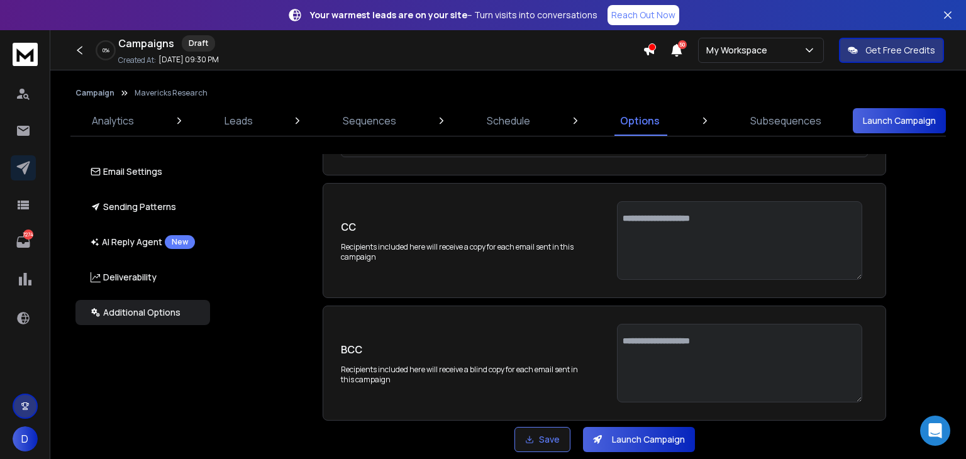
click at [555, 438] on button "Save" at bounding box center [543, 439] width 56 height 25
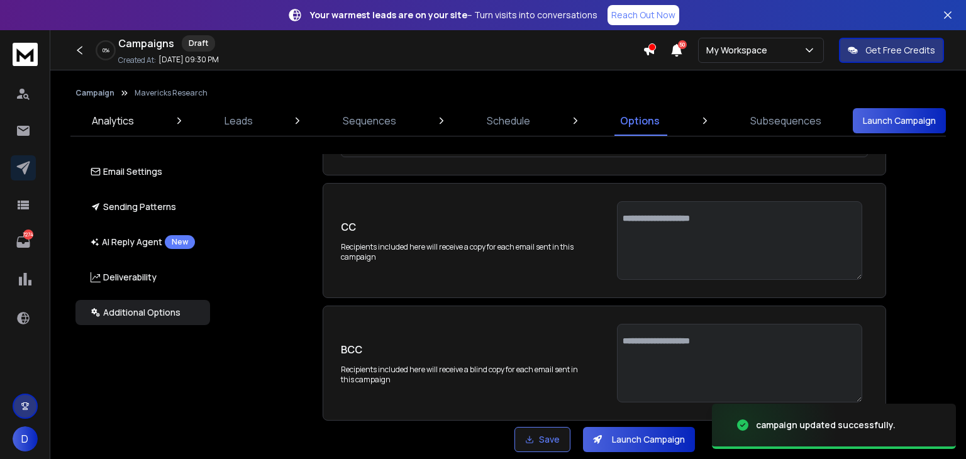
click at [108, 121] on p "Analytics" at bounding box center [113, 120] width 42 height 15
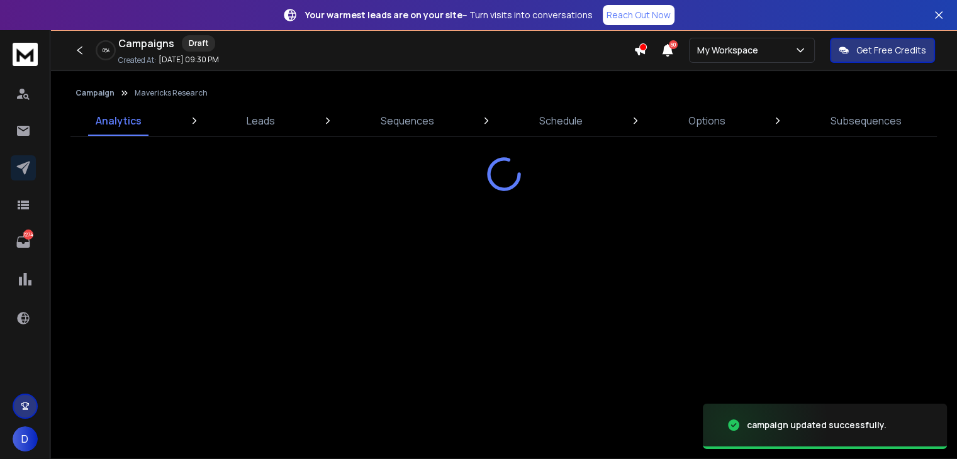
click at [0, 459] on nordpass-portal at bounding box center [0, 459] width 0 height 0
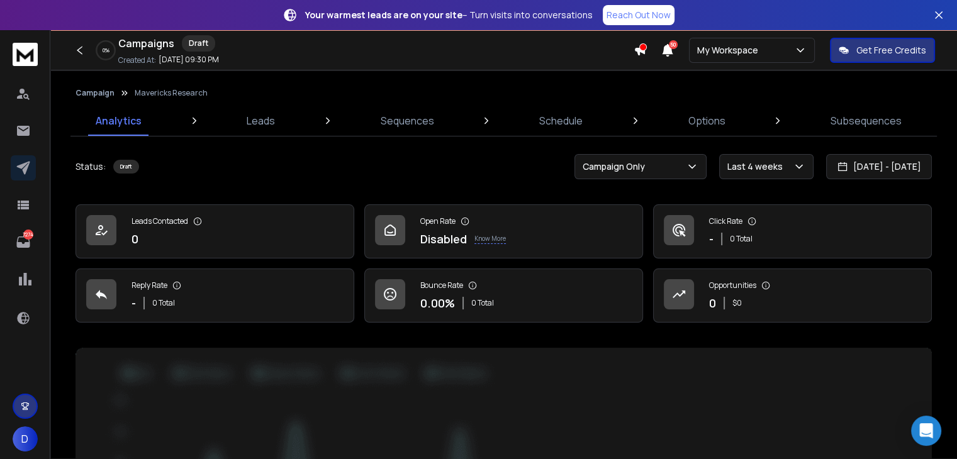
click at [938, 10] on icon at bounding box center [938, 14] width 11 height 11
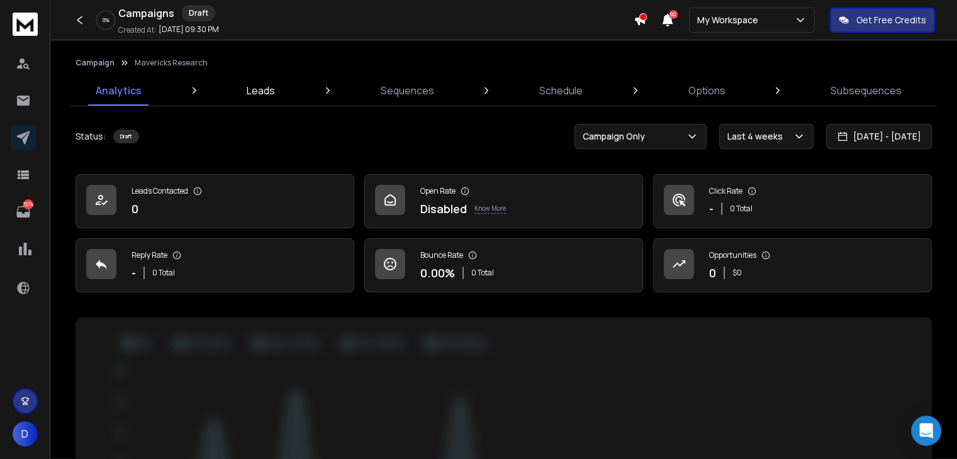
click at [274, 94] on p "Leads" at bounding box center [261, 90] width 28 height 15
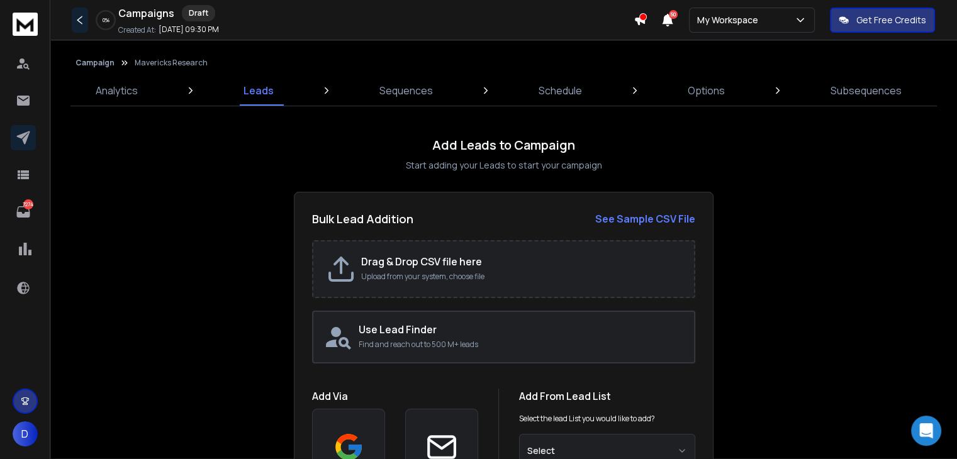
click at [90, 11] on div "0 % Campaigns Draft Created At: Sep 11, 2025, 09:30 PM" at bounding box center [145, 20] width 147 height 30
click at [82, 11] on button at bounding box center [80, 20] width 16 height 25
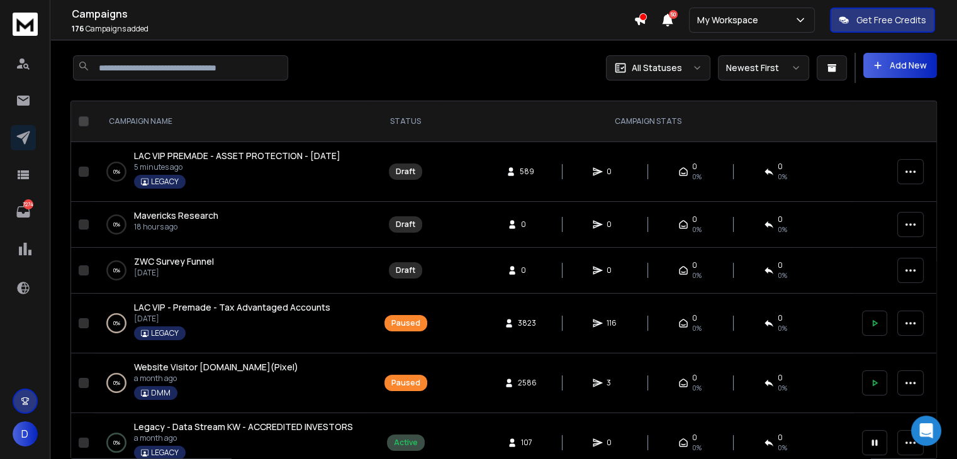
click at [340, 75] on div at bounding box center [286, 68] width 433 height 30
click at [908, 226] on button "button" at bounding box center [910, 224] width 26 height 25
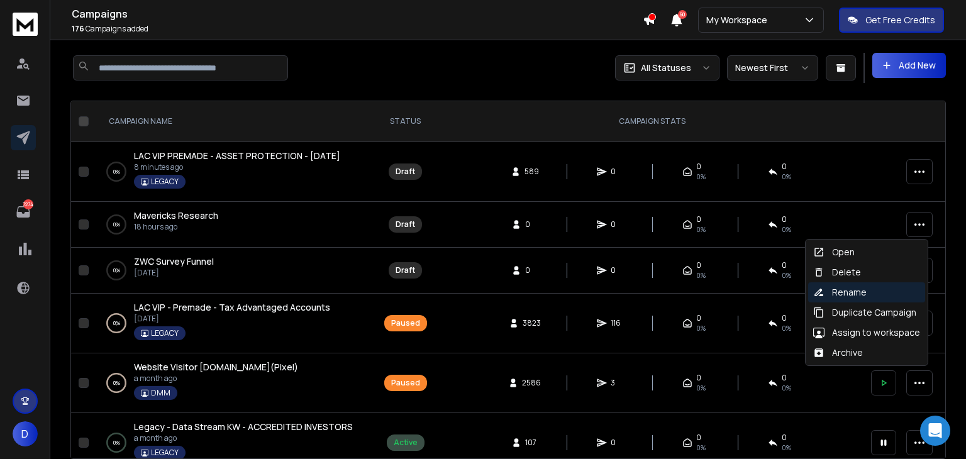
click at [862, 290] on div "Rename" at bounding box center [839, 292] width 53 height 13
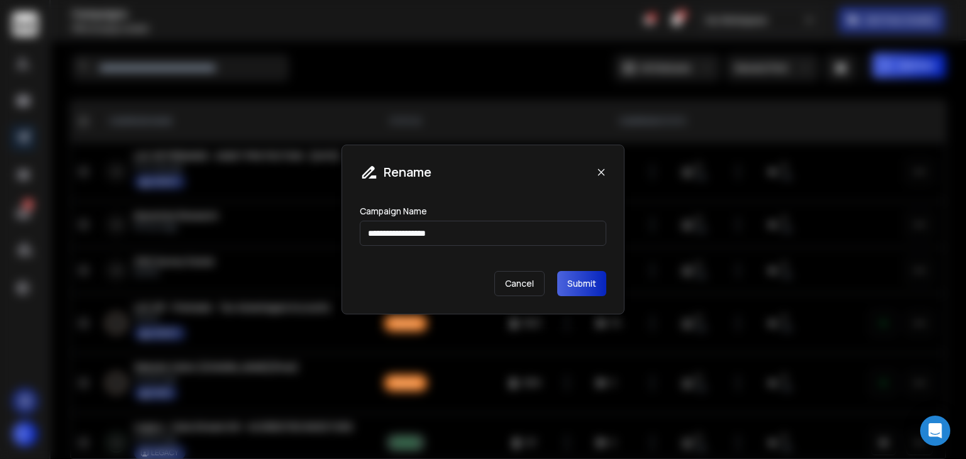
click at [463, 236] on input "**********" at bounding box center [483, 233] width 247 height 25
type input "**********"
click at [557, 271] on button "Submit" at bounding box center [581, 283] width 49 height 25
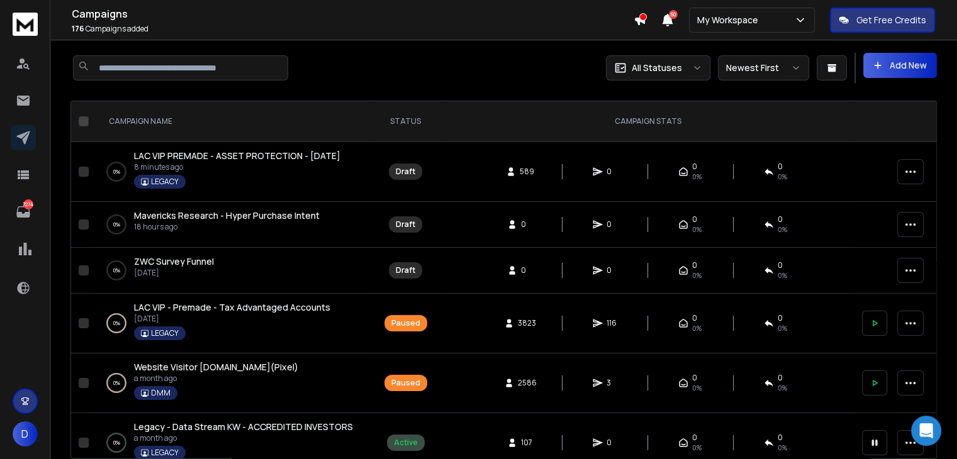
click at [903, 63] on button "Add New" at bounding box center [900, 65] width 74 height 25
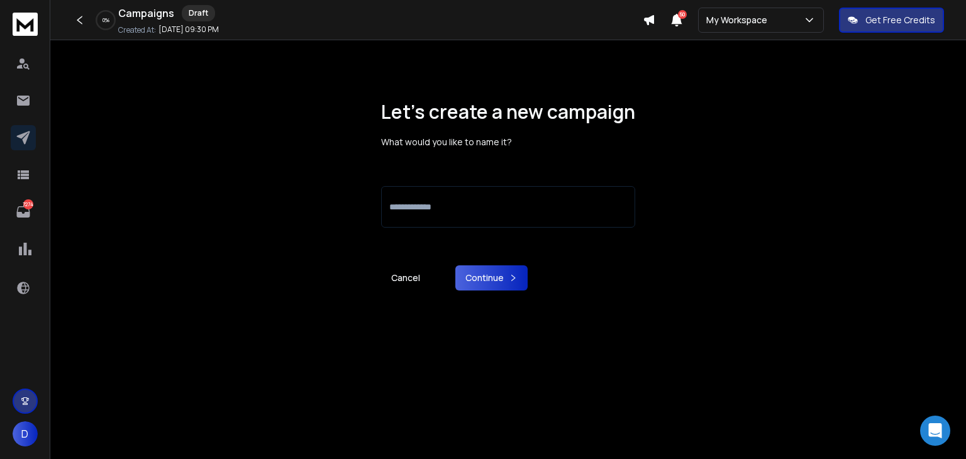
click at [448, 214] on input at bounding box center [508, 207] width 254 height 42
type input "**********"
click at [484, 265] on button "Continue" at bounding box center [491, 277] width 72 height 25
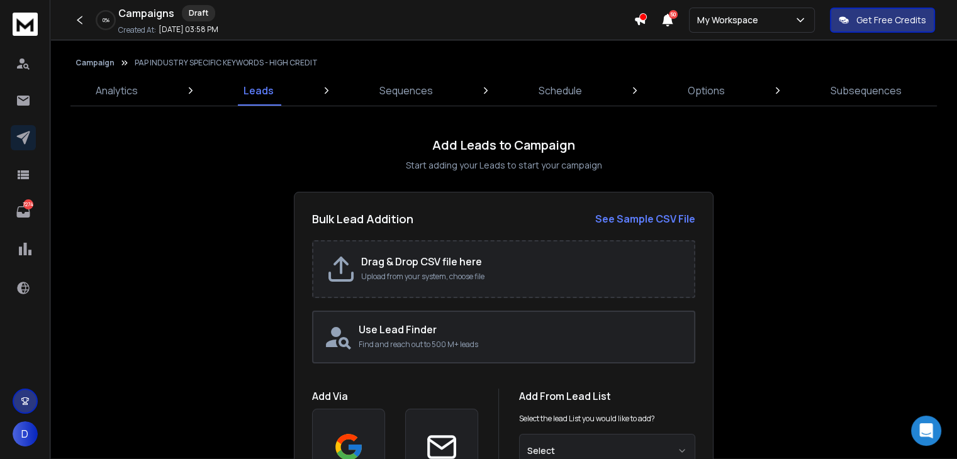
click at [400, 272] on p "Upload from your system, choose file" at bounding box center [521, 277] width 320 height 10
type input "**********"
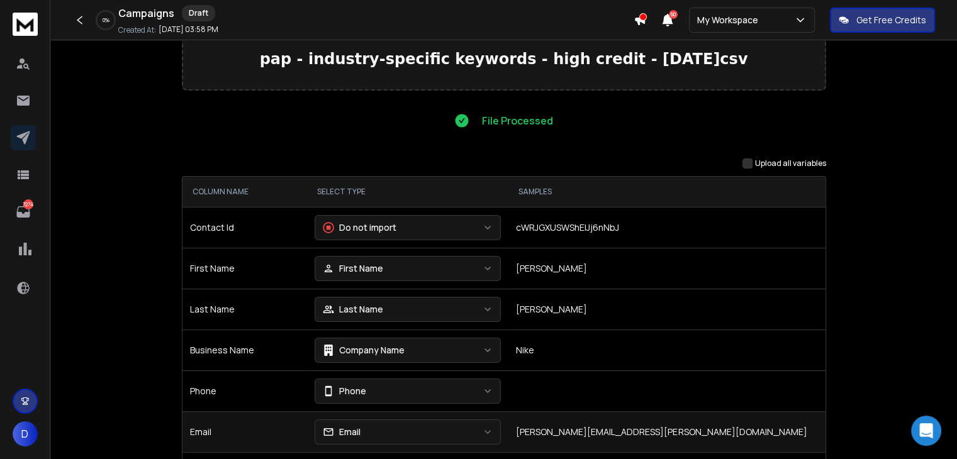
scroll to position [252, 0]
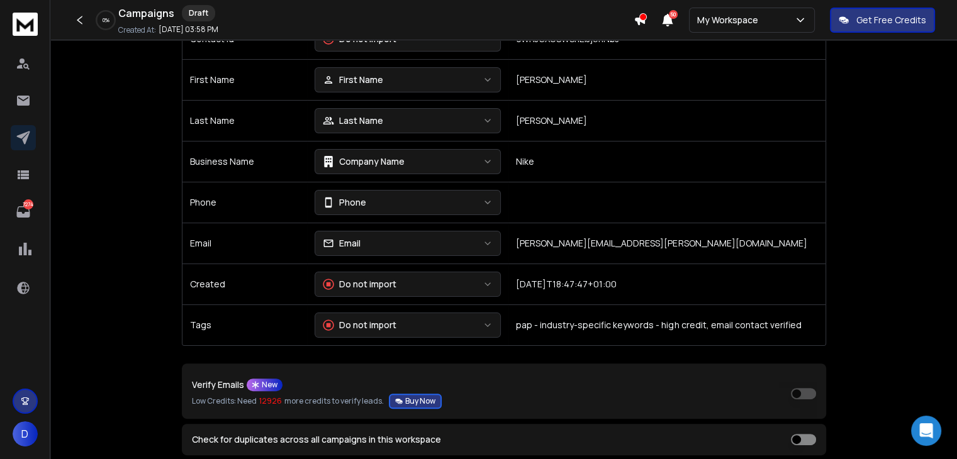
click at [800, 437] on button "Check for duplicates across all campaigns in this workspace" at bounding box center [803, 439] width 25 height 11
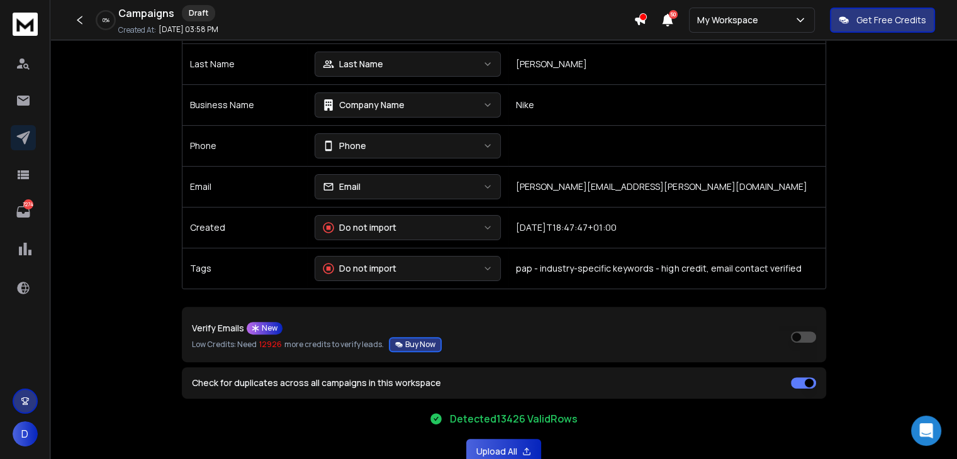
scroll to position [331, 0]
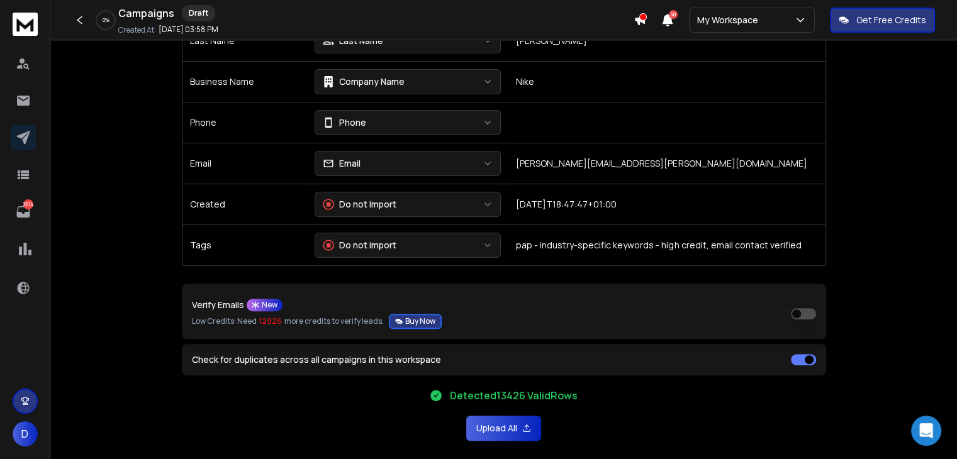
click at [509, 431] on button "Upload All" at bounding box center [503, 428] width 75 height 25
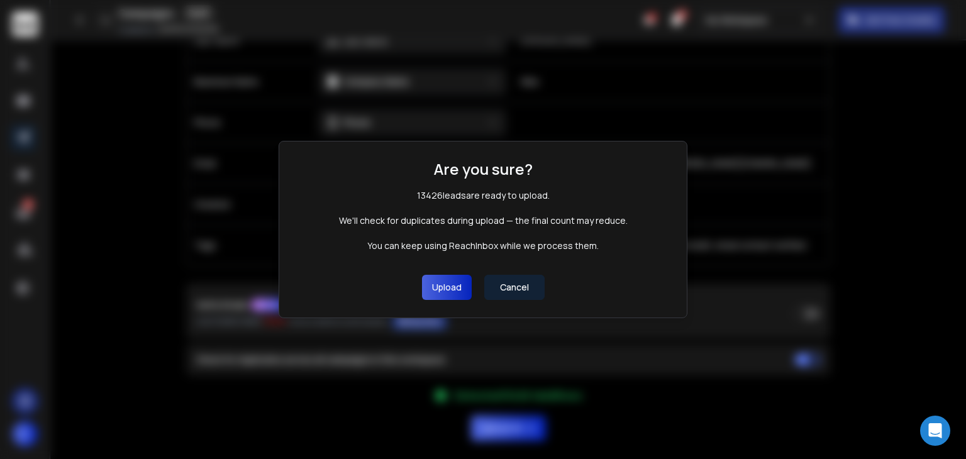
click at [438, 295] on button "Upload" at bounding box center [447, 287] width 50 height 25
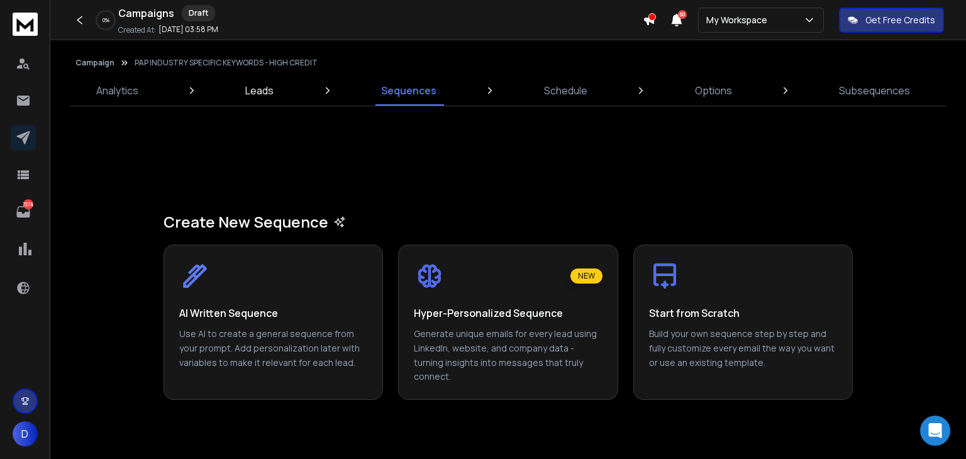
click at [268, 86] on p "Leads" at bounding box center [259, 90] width 28 height 15
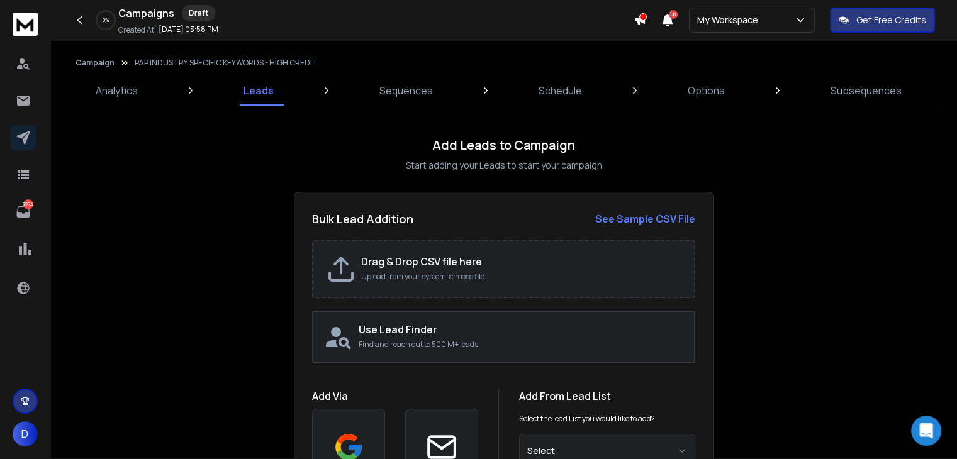
click at [405, 235] on div "Bulk Lead Addition See Sample CSV File Drag & Drop CSV file here Upload from yo…" at bounding box center [503, 286] width 383 height 153
click at [408, 249] on div "Drag & Drop CSV file here Upload from your system, choose file" at bounding box center [503, 269] width 383 height 58
type input "**********"
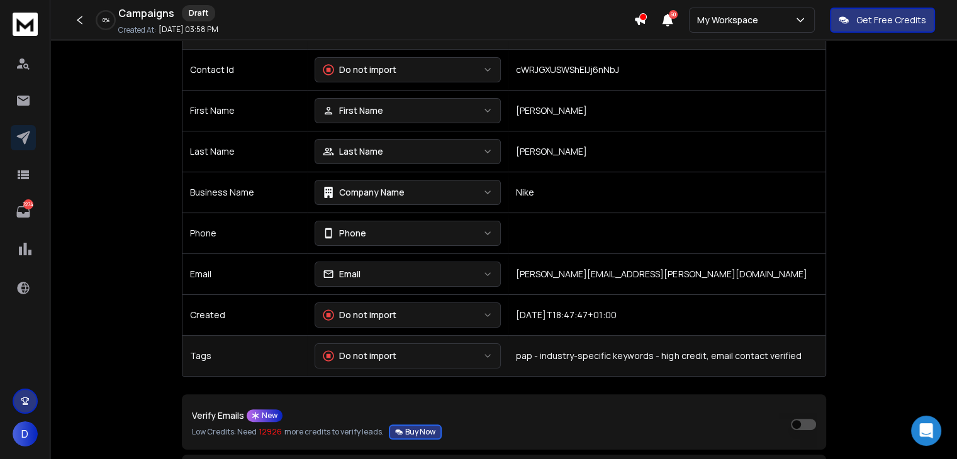
scroll to position [252, 0]
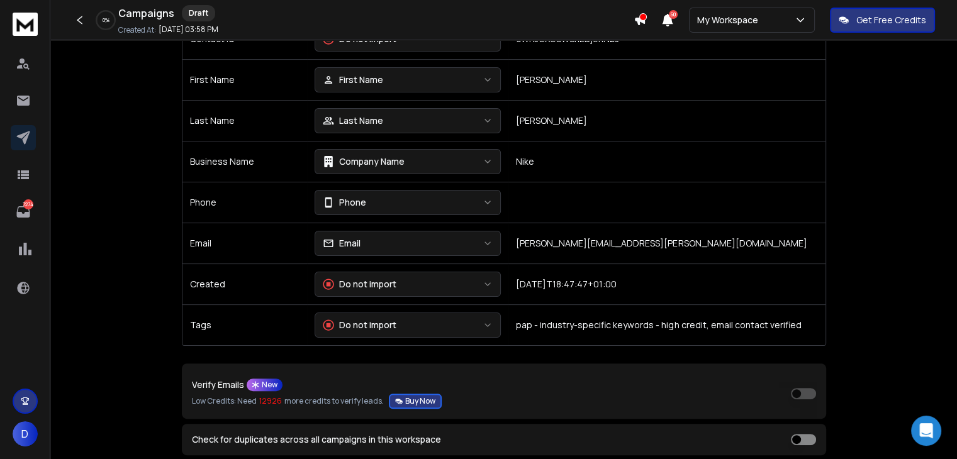
click at [798, 443] on div "Check for duplicates across all campaigns in this workspace" at bounding box center [504, 439] width 644 height 31
click at [800, 442] on button "Check for duplicates across all campaigns in this workspace" at bounding box center [803, 439] width 25 height 11
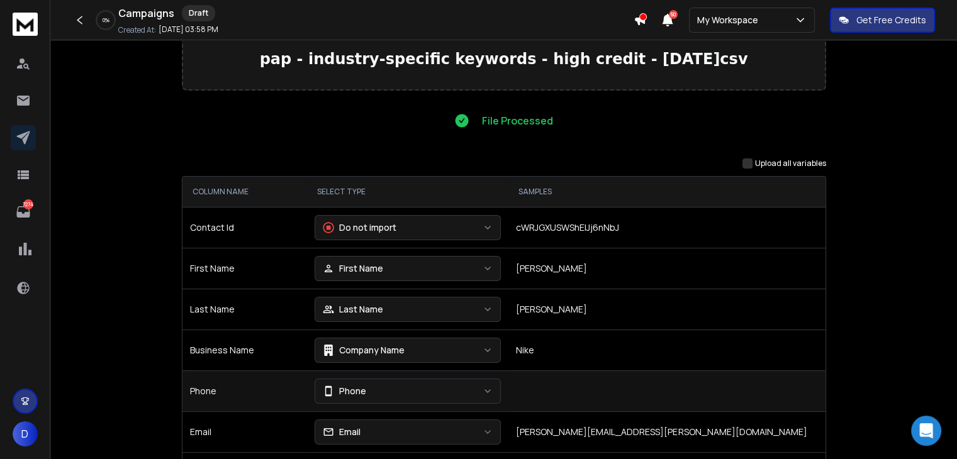
scroll to position [0, 0]
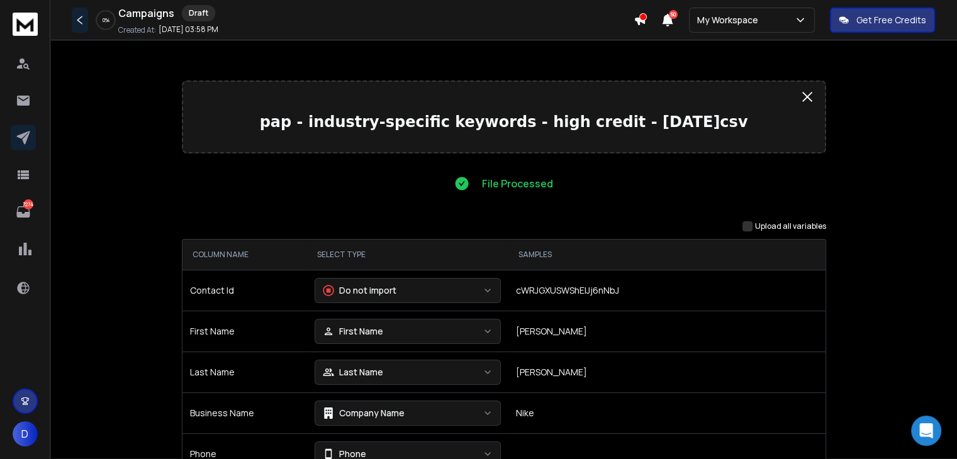
click at [81, 13] on button at bounding box center [80, 20] width 16 height 25
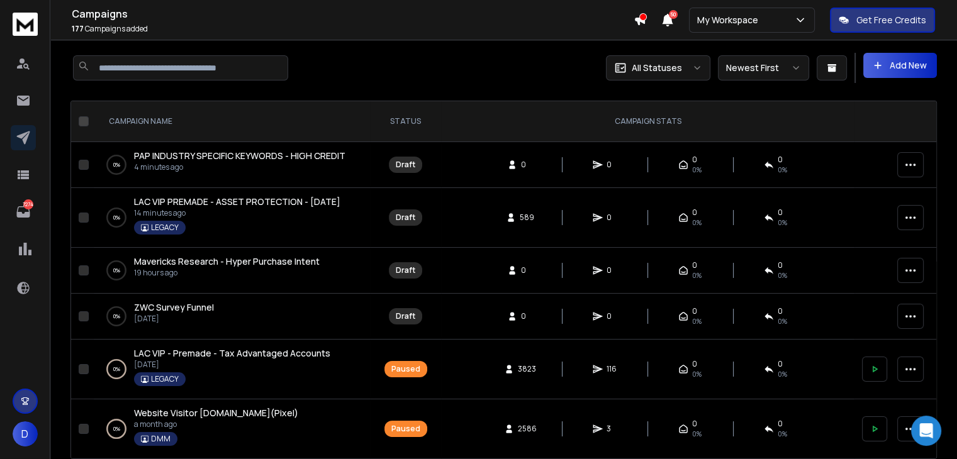
click at [233, 164] on p "4 minutes ago" at bounding box center [239, 167] width 211 height 10
click at [230, 159] on span "PAP INDUSTRY SPECIFIC KEYWORDS - HIGH CREDIT" at bounding box center [239, 156] width 211 height 12
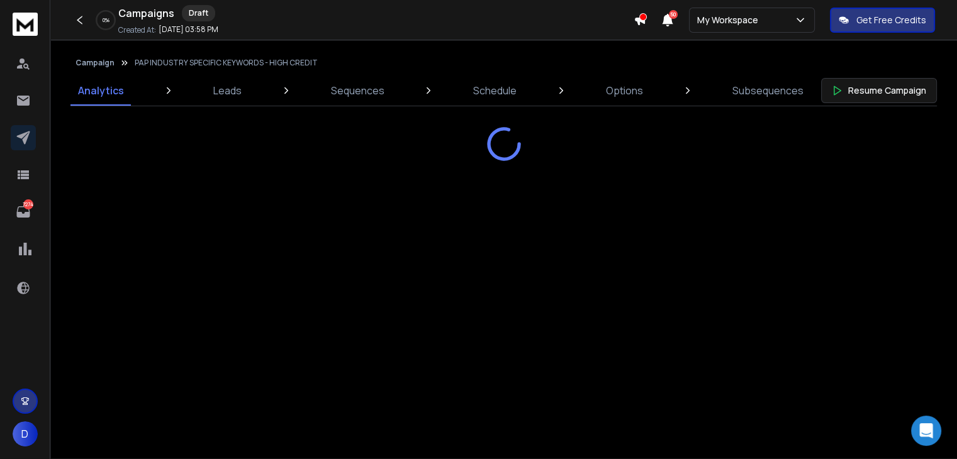
click at [196, 79] on div "Analytics Leads Sequences Schedule Options Subsequences" at bounding box center [440, 90] width 740 height 30
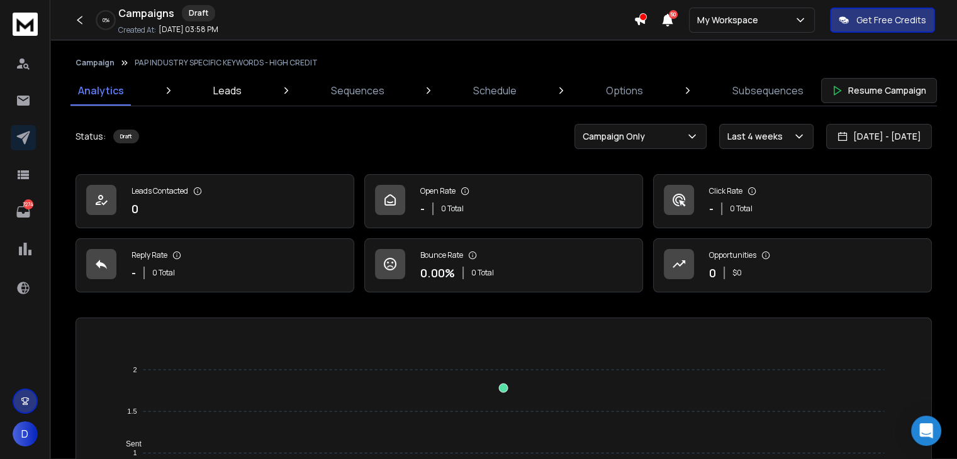
click at [225, 83] on p "Leads" at bounding box center [227, 90] width 28 height 15
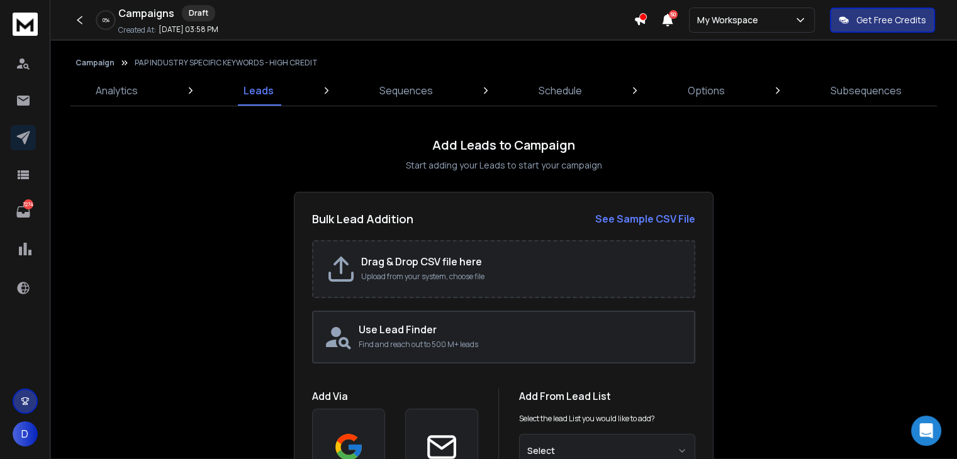
click at [398, 258] on h2 "Drag & Drop CSV file here" at bounding box center [521, 261] width 320 height 15
type input "**********"
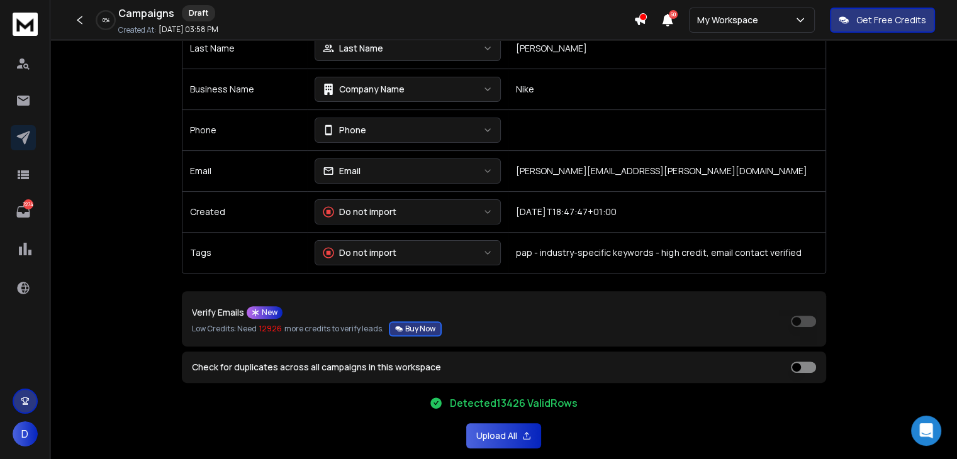
scroll to position [331, 0]
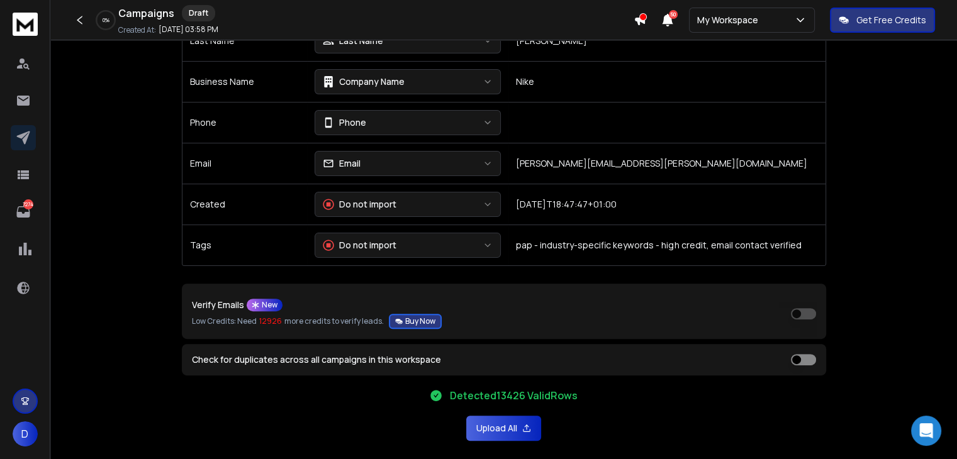
click at [816, 349] on div "Check for duplicates across all campaigns in this workspace" at bounding box center [504, 359] width 644 height 31
click at [813, 362] on button "Check for duplicates across all campaigns in this workspace" at bounding box center [803, 359] width 25 height 11
click at [798, 362] on button "Check for duplicates across all campaigns in this workspace" at bounding box center [803, 359] width 25 height 11
click at [81, 26] on button at bounding box center [80, 20] width 16 height 25
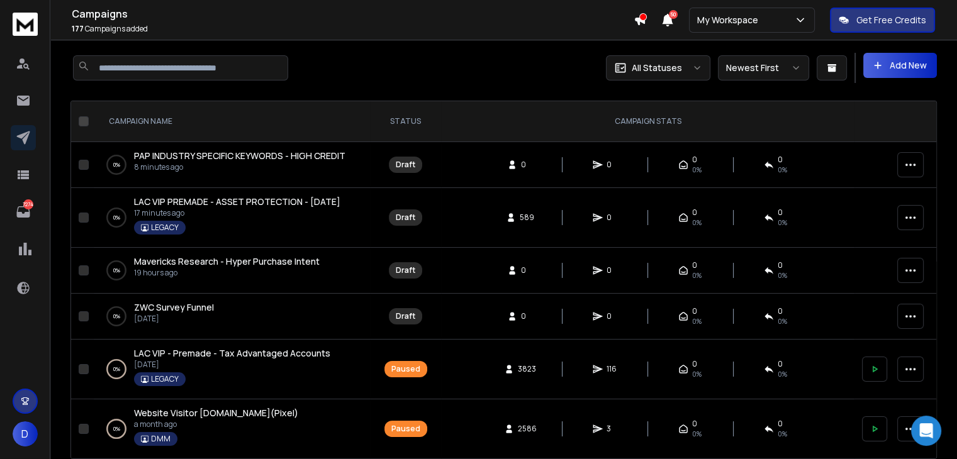
click at [897, 169] on button "button" at bounding box center [910, 164] width 26 height 25
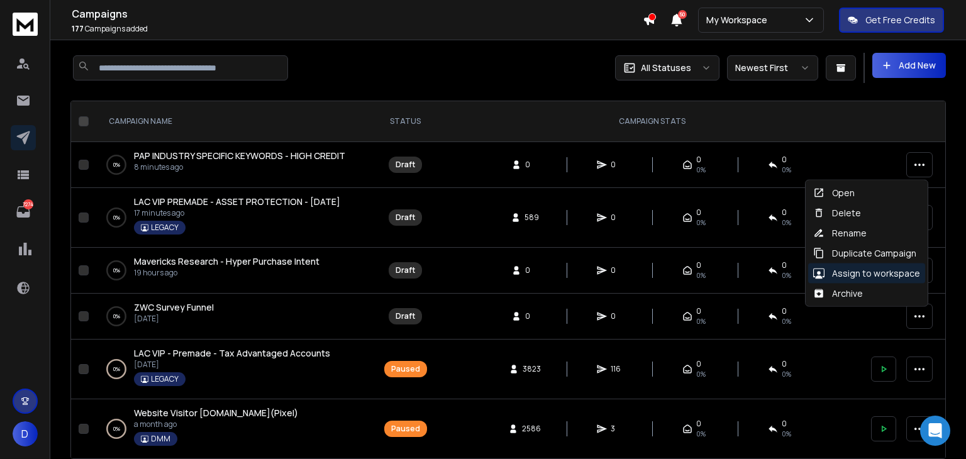
click at [858, 275] on div "Assign to workspace" at bounding box center [866, 273] width 107 height 13
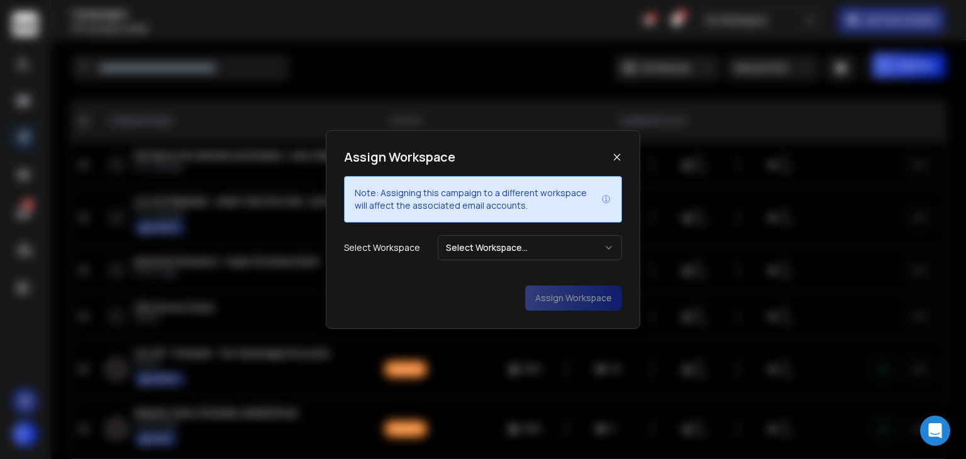
click at [490, 241] on button "Select Workspace..." at bounding box center [530, 247] width 184 height 25
click at [572, 300] on button "Assign Workspace" at bounding box center [573, 298] width 97 height 25
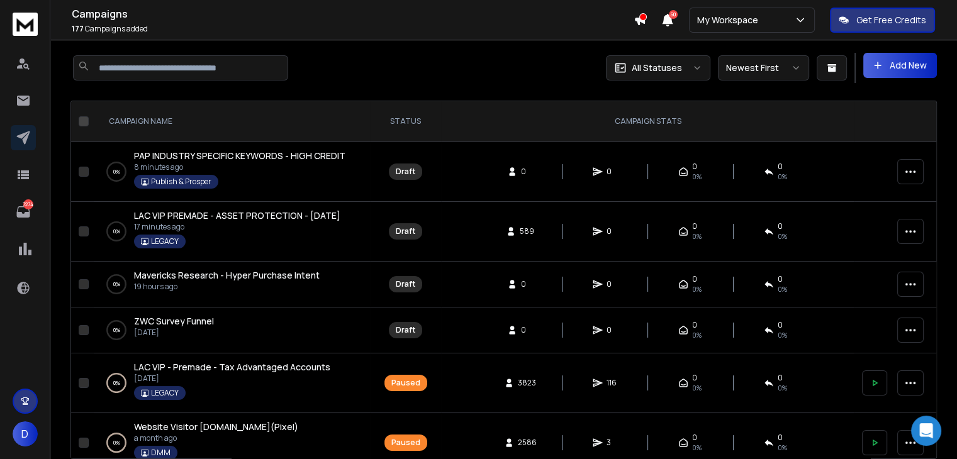
click at [251, 167] on p "8 minutes ago" at bounding box center [239, 167] width 211 height 10
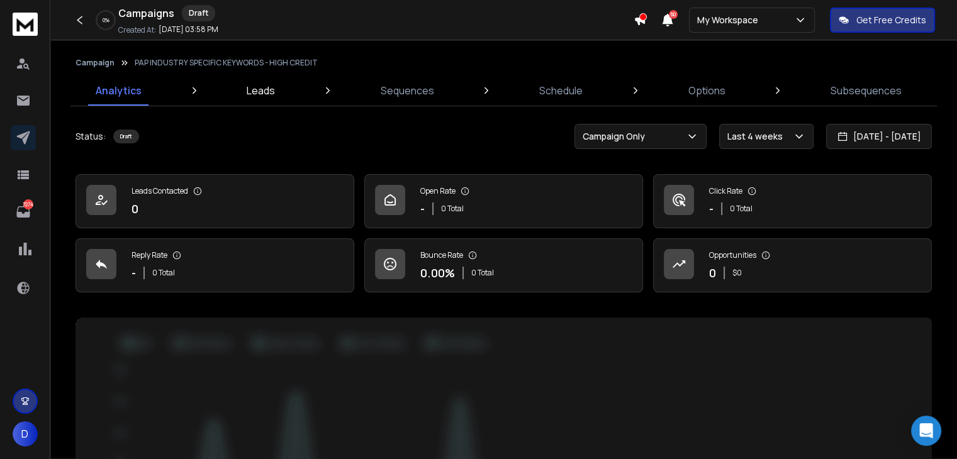
click at [266, 86] on p "Leads" at bounding box center [261, 90] width 28 height 15
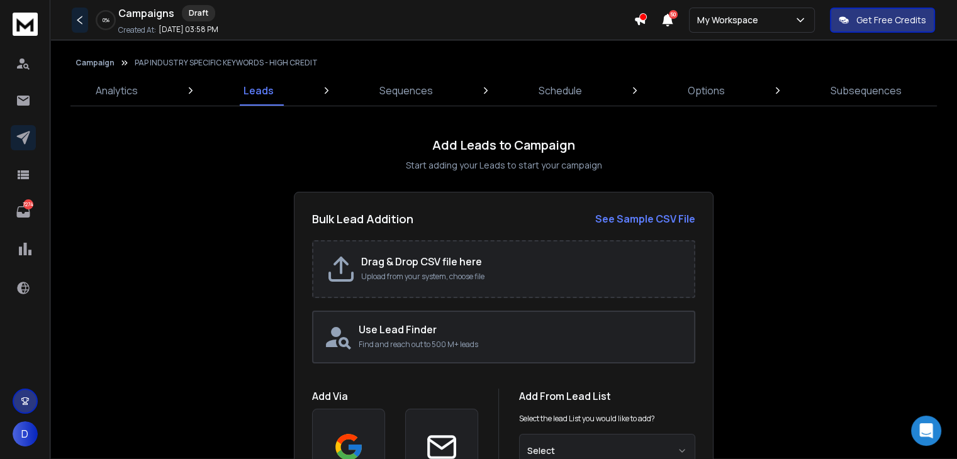
click at [77, 14] on icon at bounding box center [79, 19] width 11 height 11
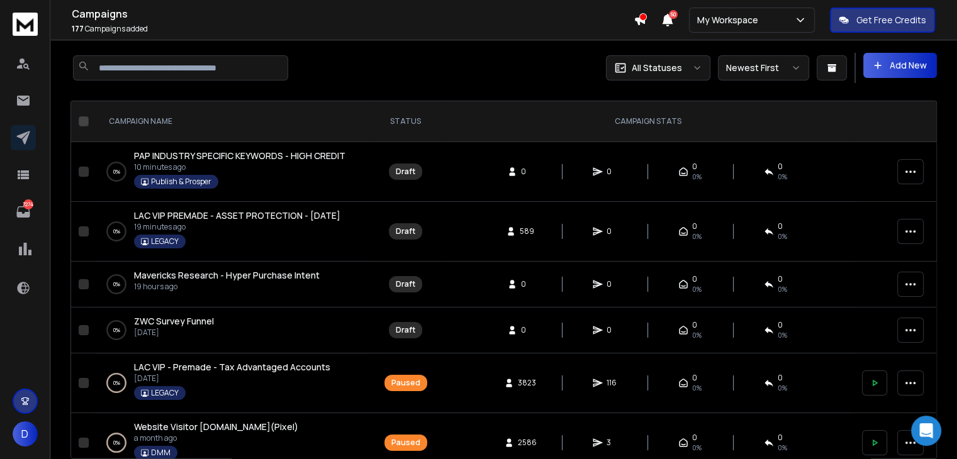
click at [910, 284] on button "button" at bounding box center [910, 284] width 26 height 25
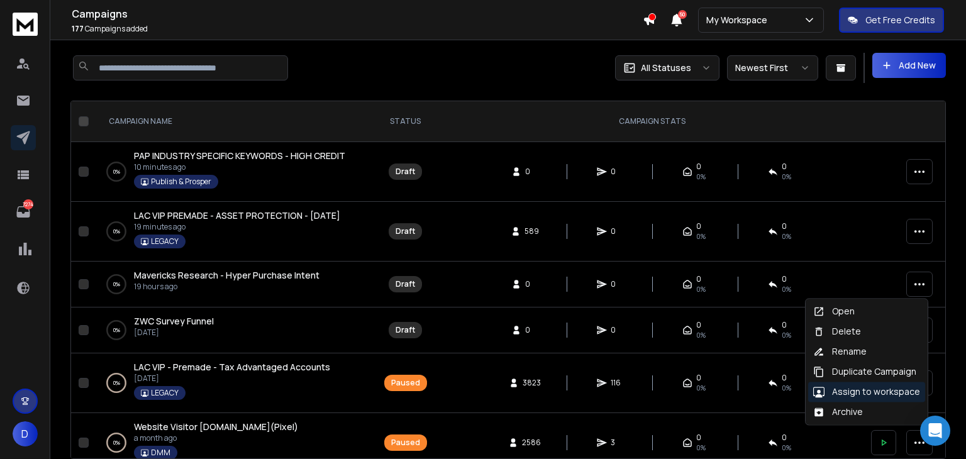
click at [864, 393] on div "Assign to workspace" at bounding box center [866, 392] width 107 height 13
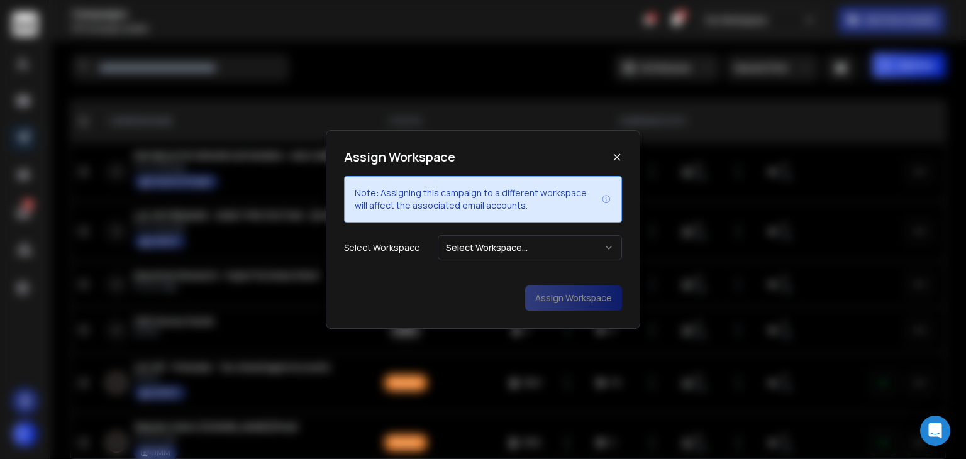
click at [531, 264] on div "Note: Assigning this campaign to a different workspace will affect the associat…" at bounding box center [483, 243] width 278 height 135
click at [524, 247] on button "Select Workspace..." at bounding box center [530, 247] width 184 height 25
click at [619, 157] on icon at bounding box center [617, 157] width 10 height 10
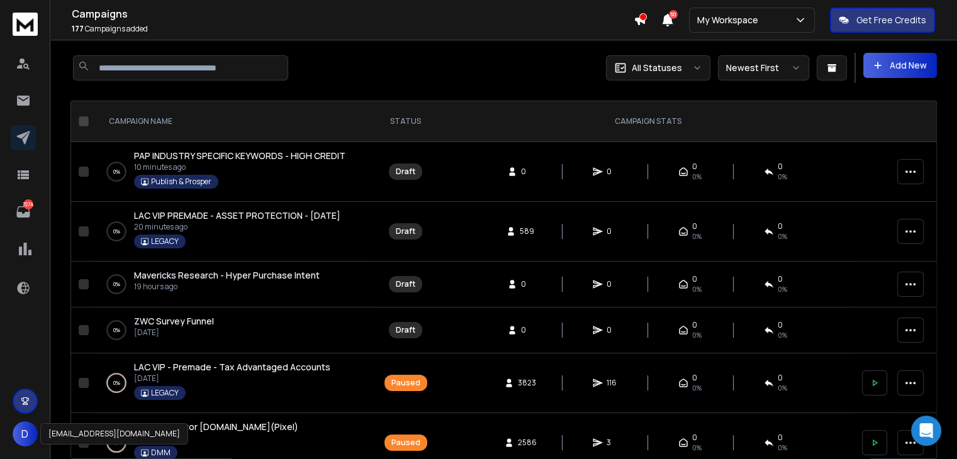
click at [28, 438] on span "D" at bounding box center [25, 433] width 25 height 25
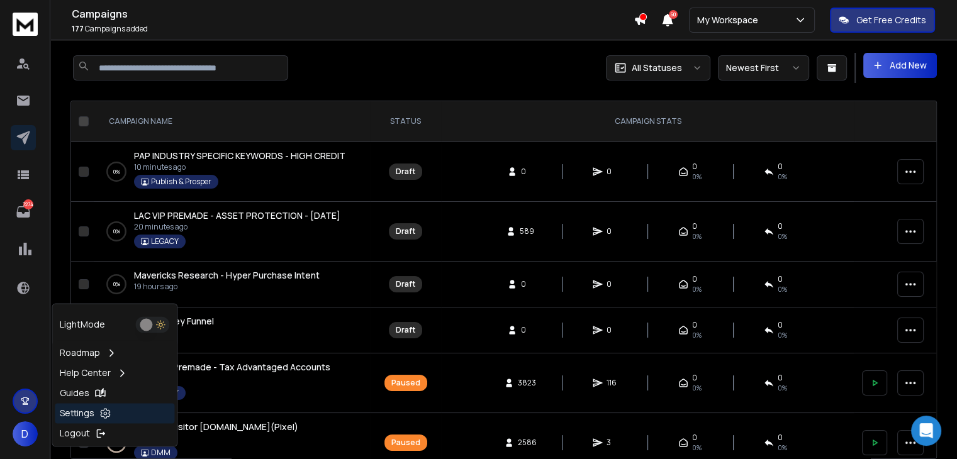
click at [81, 416] on p "Settings" at bounding box center [77, 413] width 35 height 13
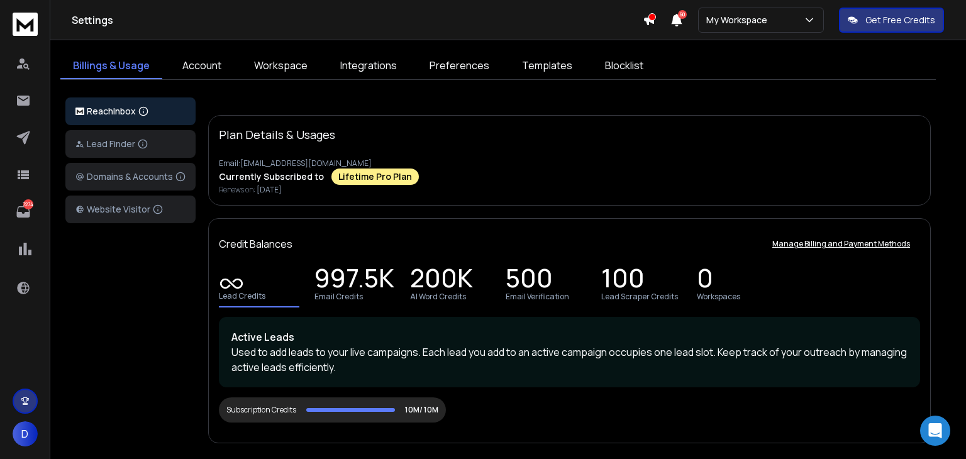
click at [300, 70] on link "Workspace" at bounding box center [281, 66] width 79 height 26
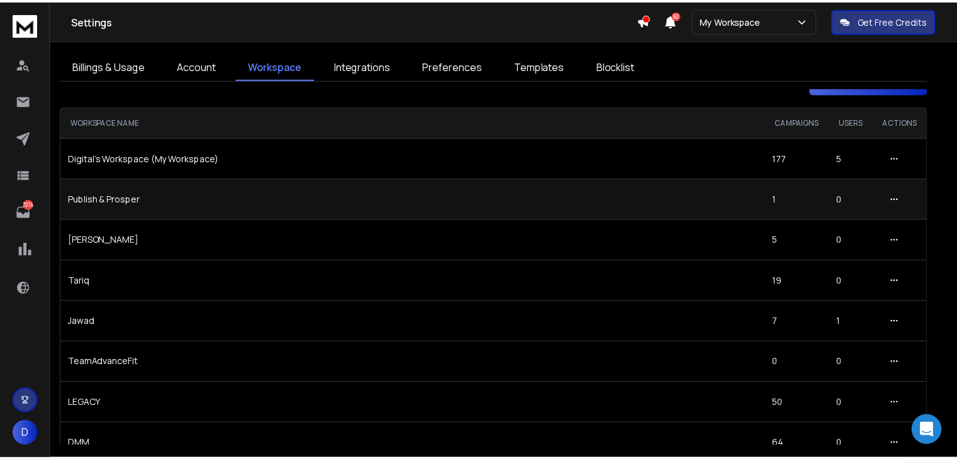
scroll to position [45, 0]
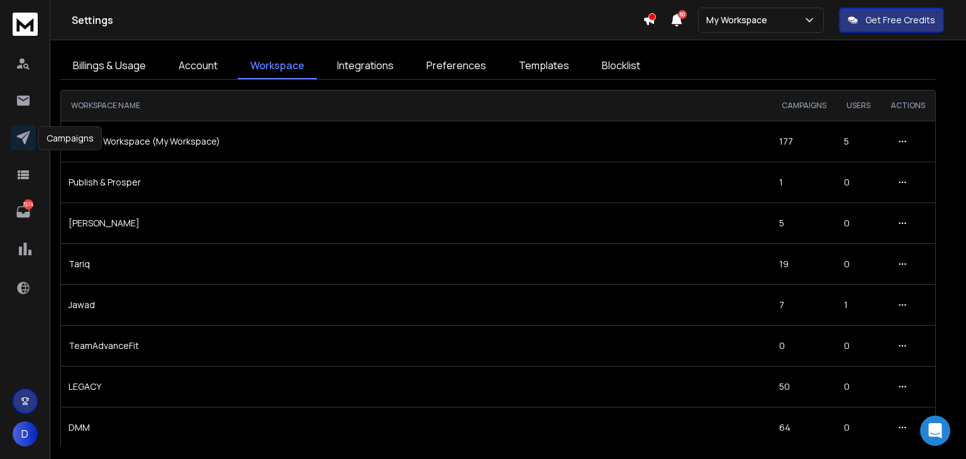
click at [30, 143] on link at bounding box center [23, 137] width 25 height 25
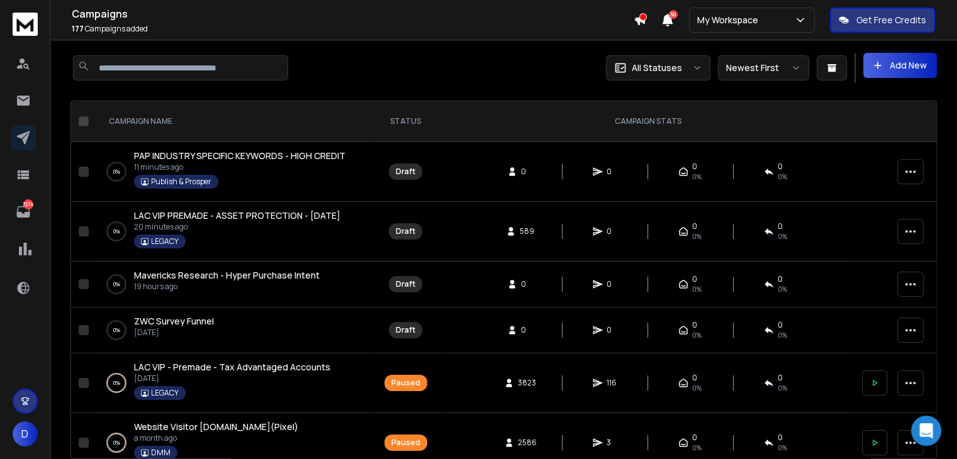
click at [904, 280] on icon "button" at bounding box center [910, 284] width 13 height 13
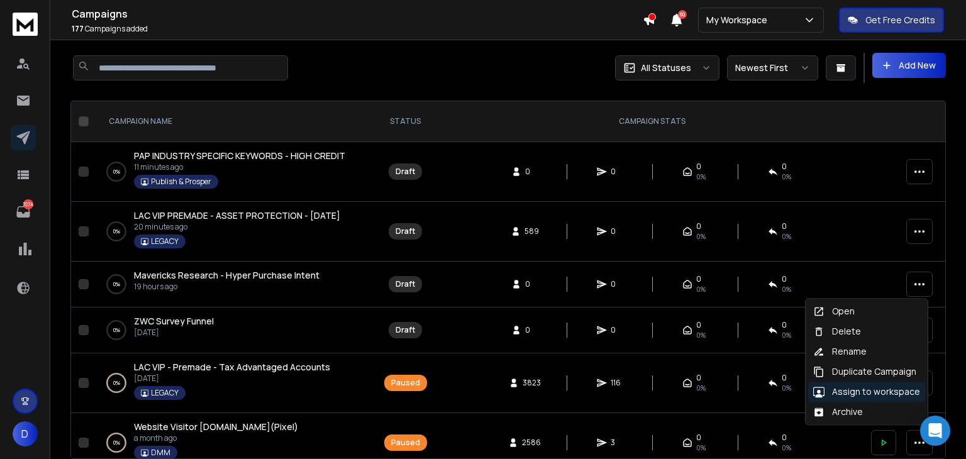
click at [846, 389] on div "Assign to workspace" at bounding box center [866, 392] width 107 height 13
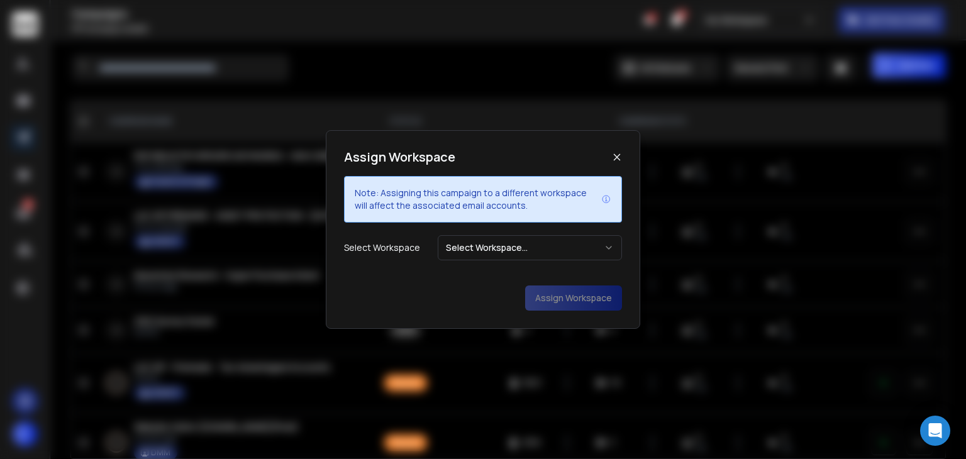
click at [517, 244] on button "Select Workspace..." at bounding box center [530, 247] width 184 height 25
click at [572, 296] on button "Assign Workspace" at bounding box center [573, 298] width 97 height 25
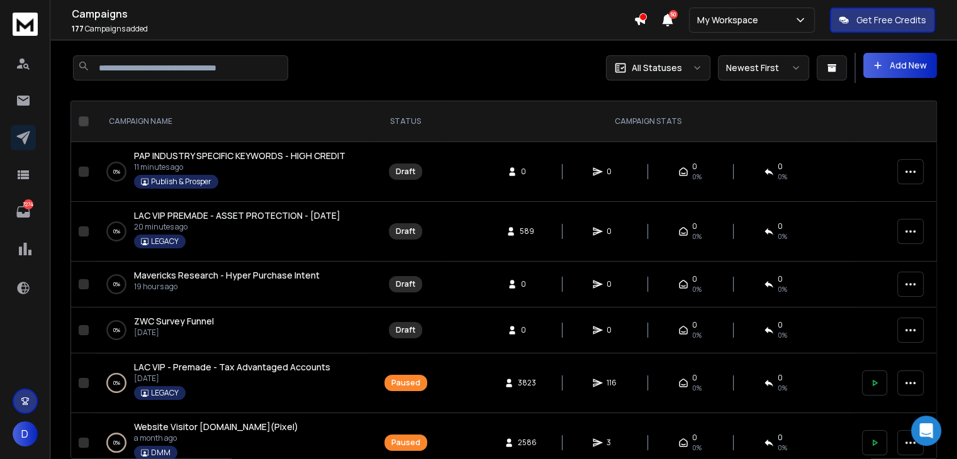
click at [226, 276] on span "Mavericks Research - Hyper Purchase Intent" at bounding box center [227, 275] width 186 height 12
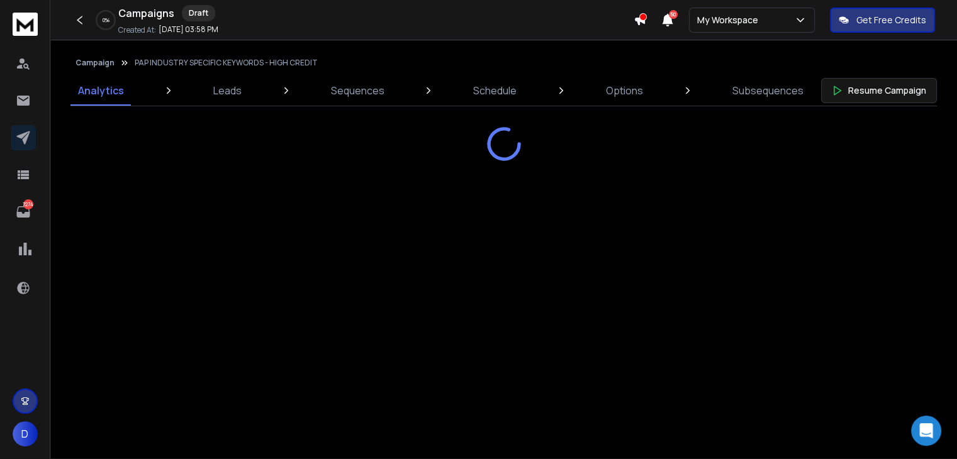
click at [216, 110] on div "Campaign PAP INDUSTRY SPECIFIC KEYWORDS - HIGH CREDIT Analytics Leads Sequences…" at bounding box center [503, 320] width 866 height 535
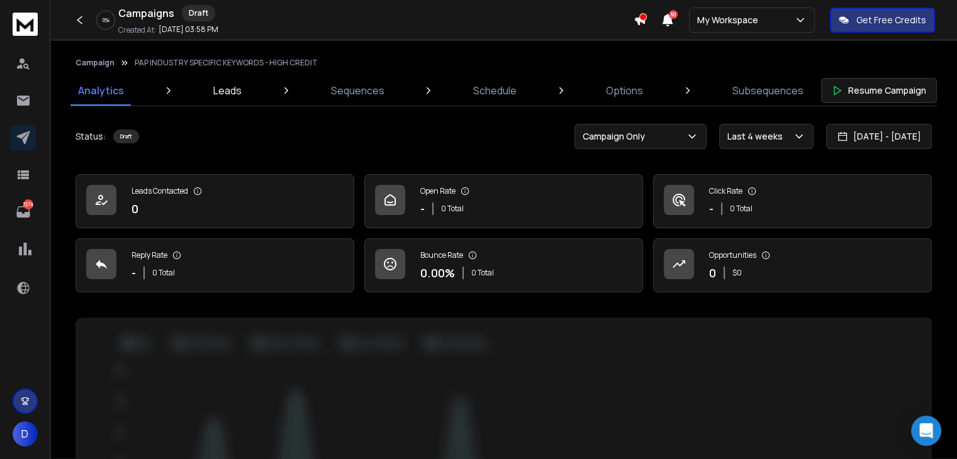
click at [228, 101] on link "Leads" at bounding box center [227, 90] width 43 height 30
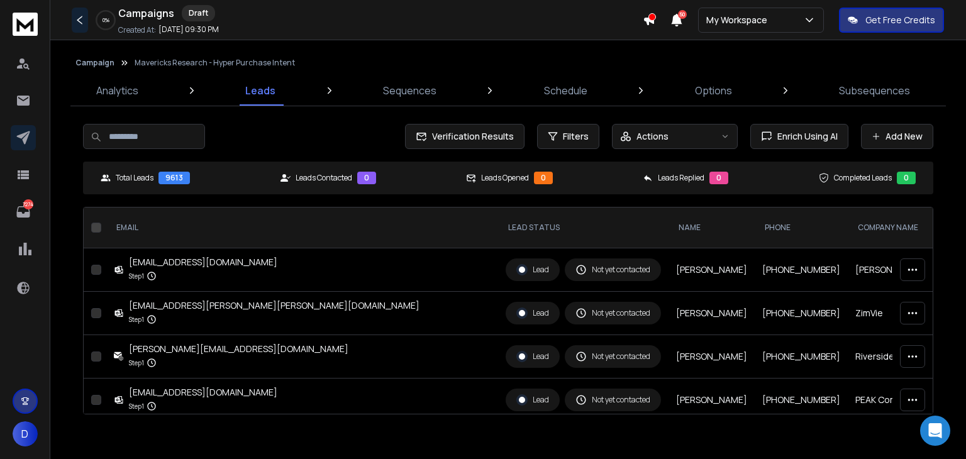
click at [80, 25] on icon at bounding box center [79, 19] width 11 height 11
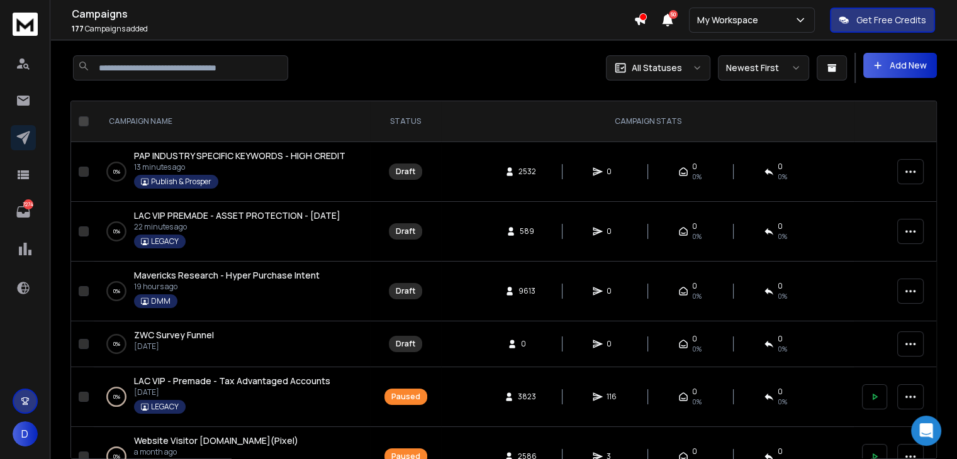
click at [196, 342] on p "[DATE]" at bounding box center [174, 347] width 80 height 10
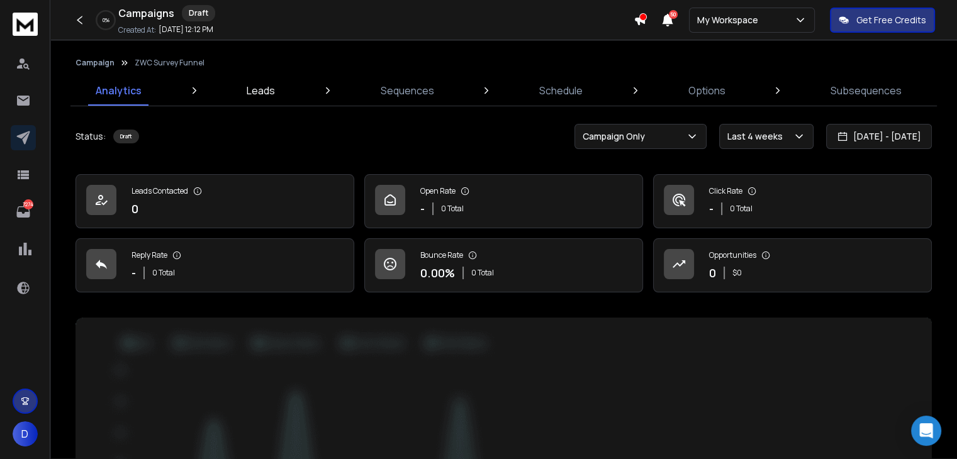
click at [258, 92] on p "Leads" at bounding box center [261, 90] width 28 height 15
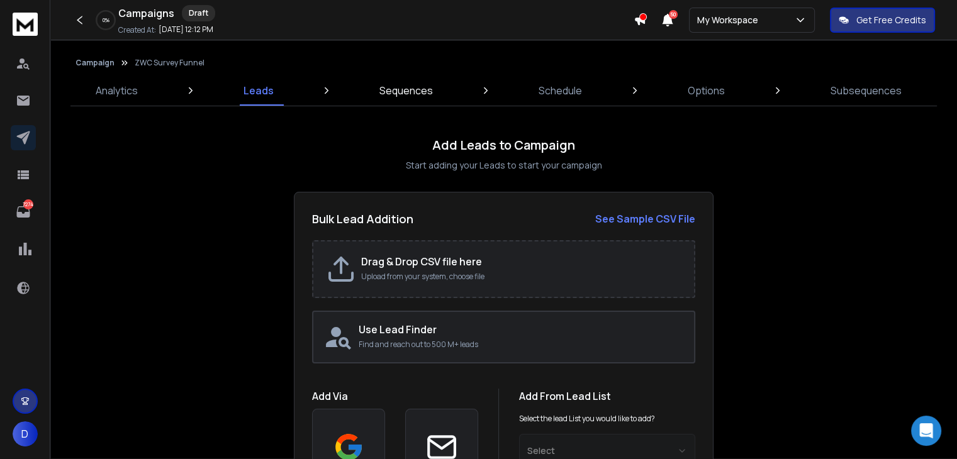
drag, startPoint x: 409, startPoint y: 91, endPoint x: 404, endPoint y: 77, distance: 14.4
click at [408, 91] on p "Sequences" at bounding box center [405, 90] width 53 height 15
click at [401, 87] on p "Sequences" at bounding box center [405, 90] width 53 height 15
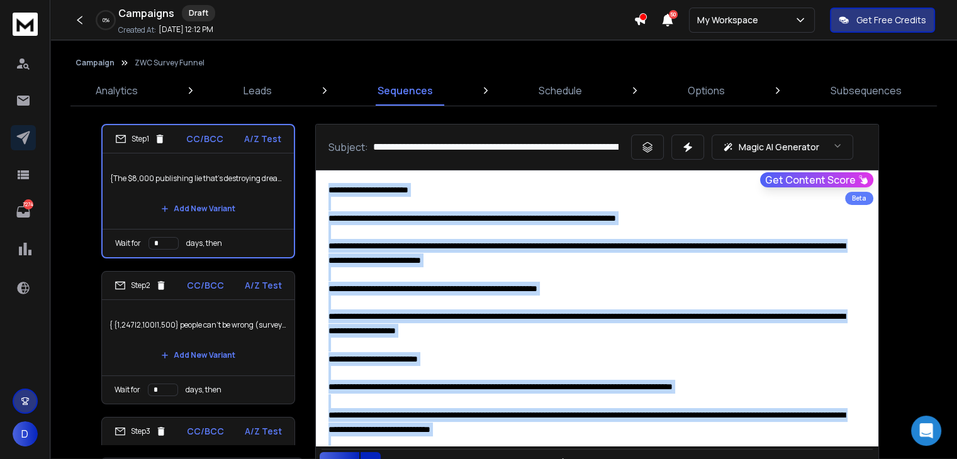
copy b "**********"
